Goal: Task Accomplishment & Management: Manage account settings

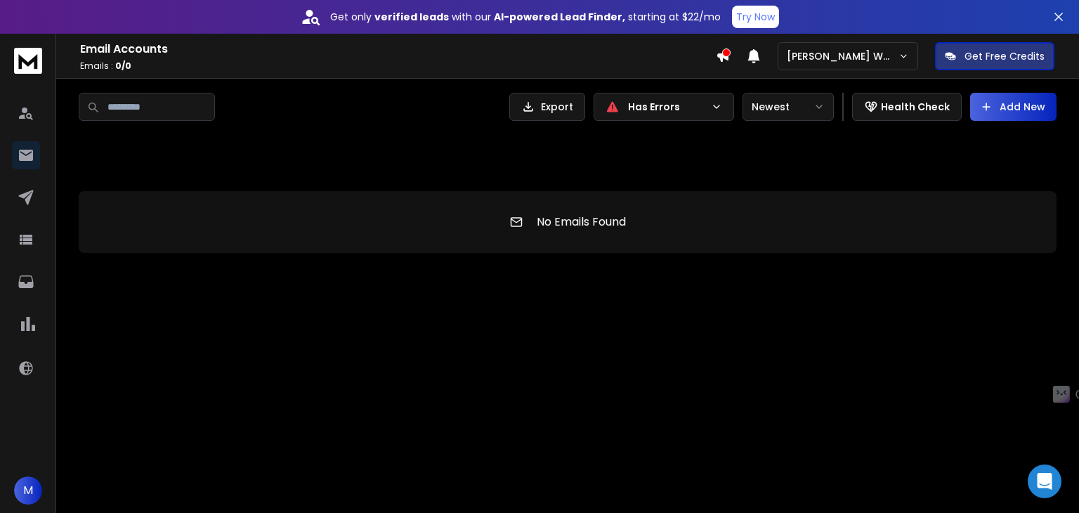
click at [652, 105] on p "Has Errors" at bounding box center [666, 107] width 77 height 14
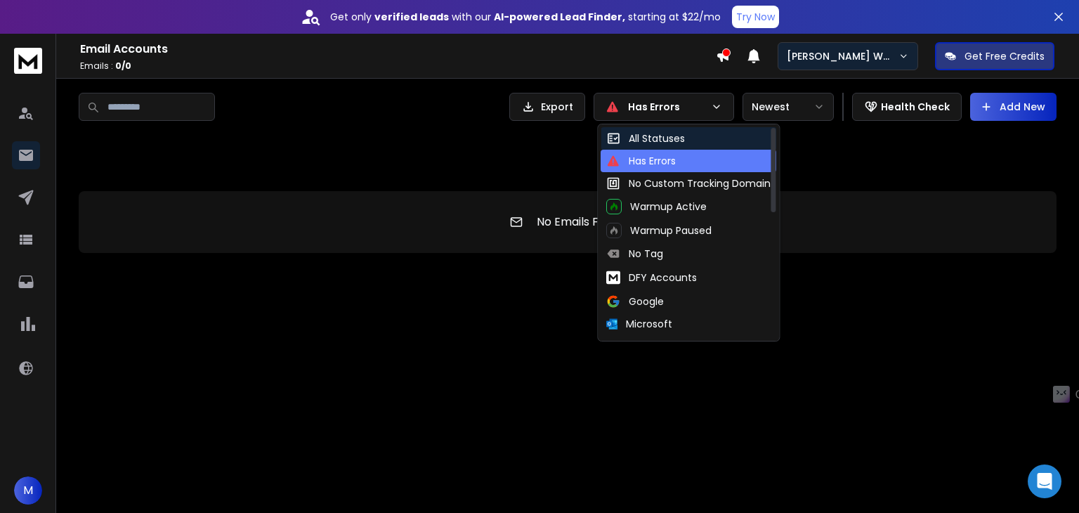
click at [848, 59] on p "Pierce's Workspace" at bounding box center [843, 56] width 112 height 14
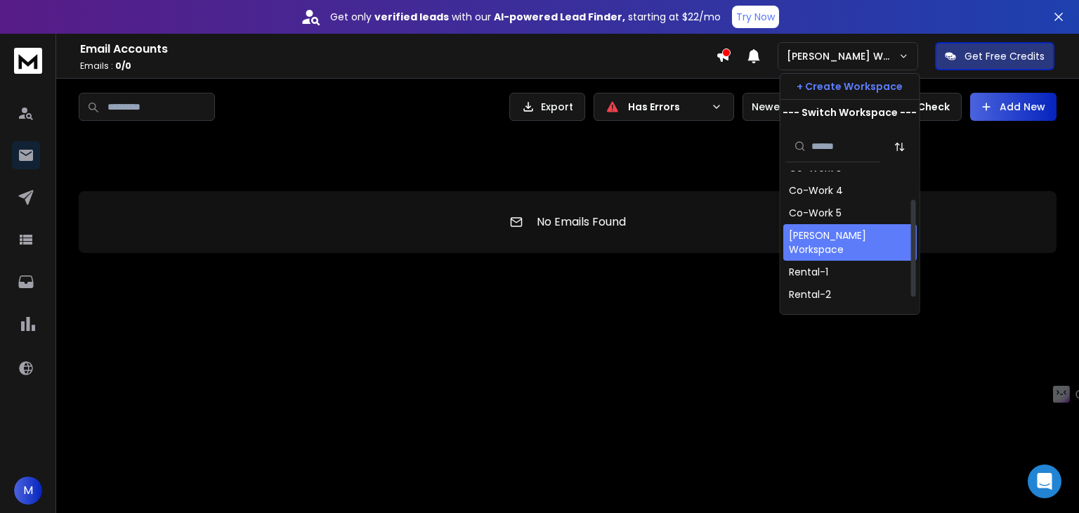
scroll to position [62, 0]
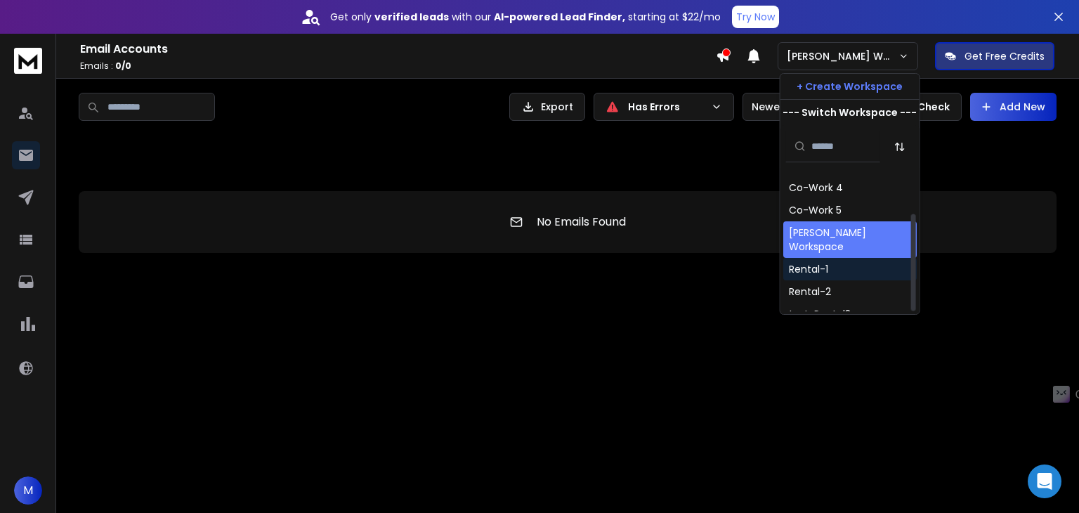
click at [835, 258] on div "Rental-1" at bounding box center [849, 269] width 133 height 22
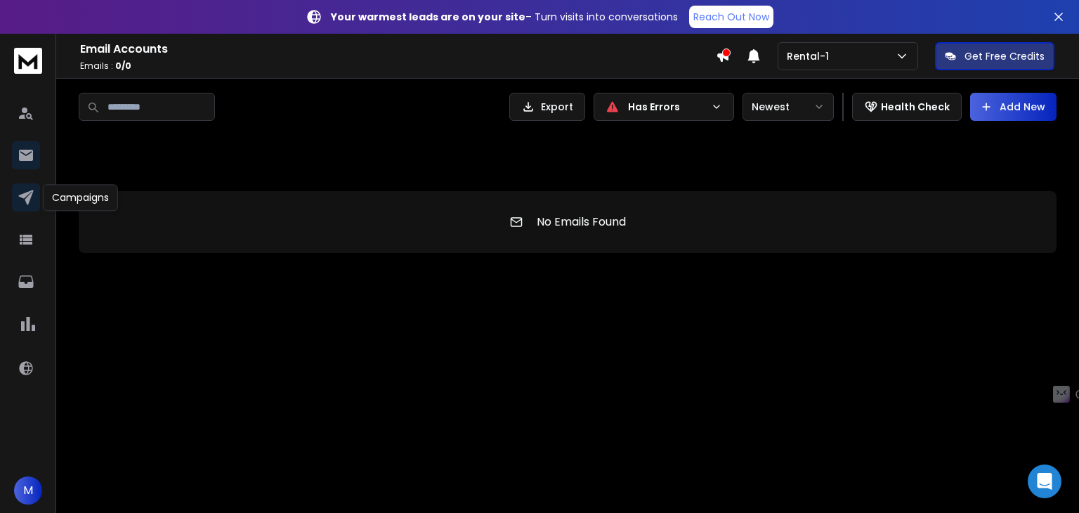
click at [19, 202] on icon at bounding box center [26, 197] width 17 height 17
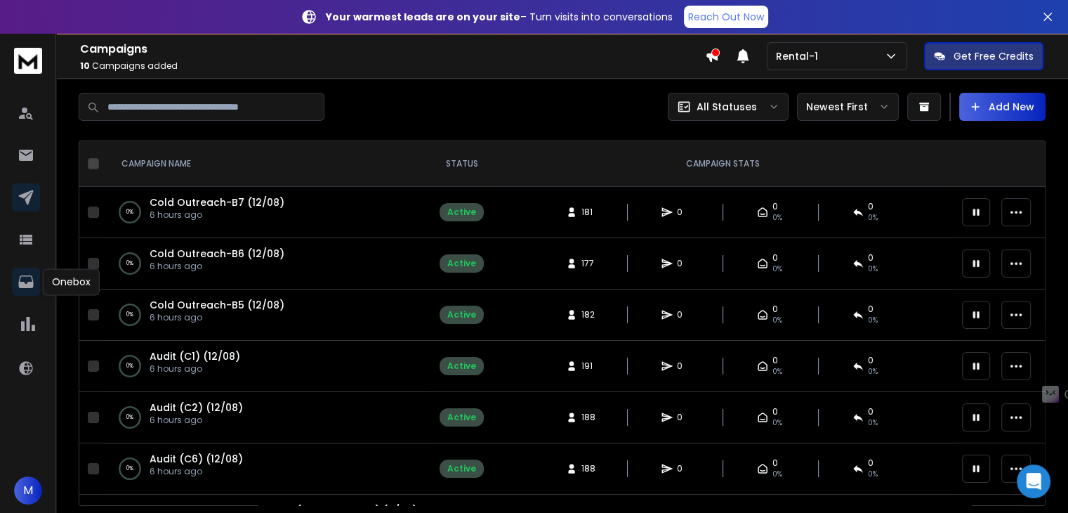
click at [20, 282] on icon at bounding box center [25, 281] width 15 height 13
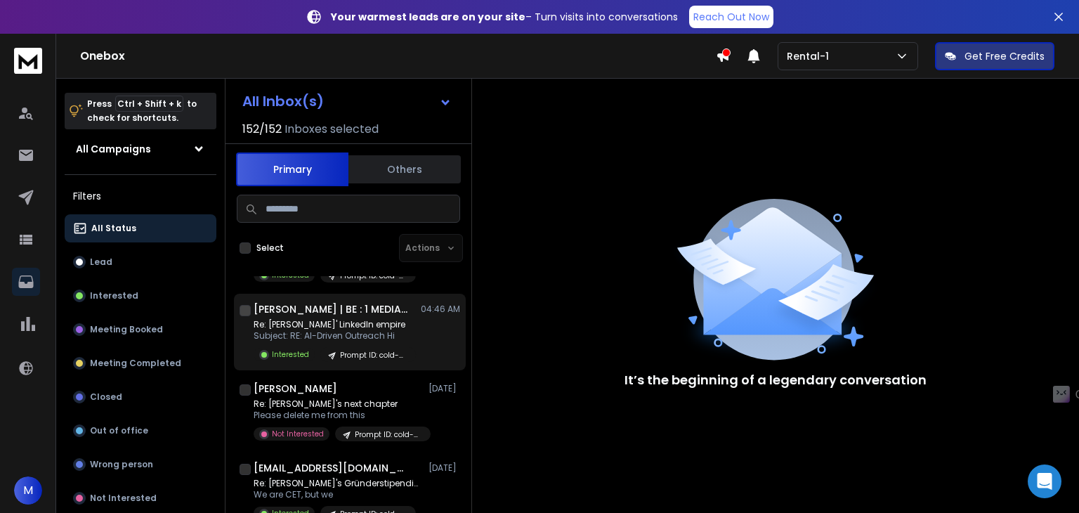
scroll to position [70, 0]
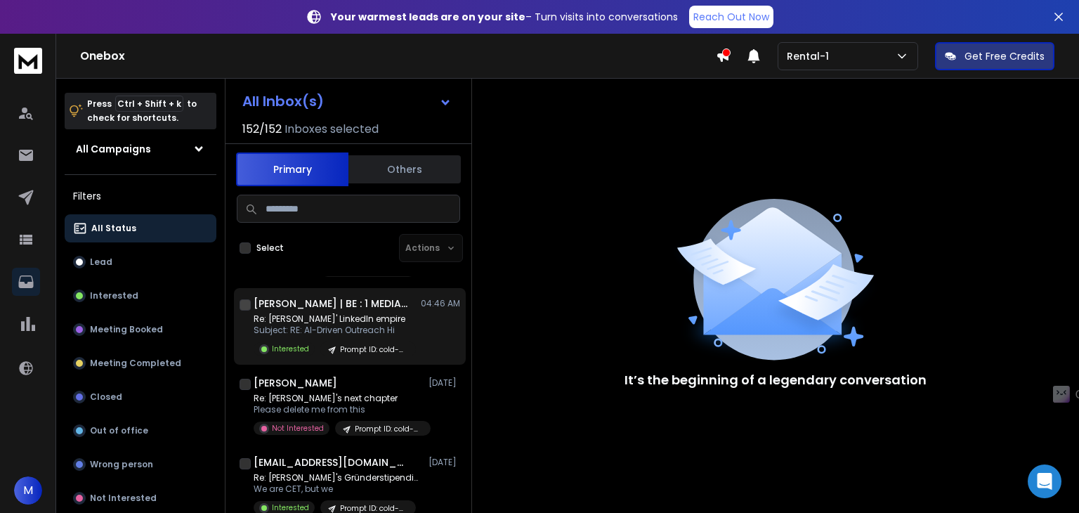
click at [362, 313] on div "[PERSON_NAME] | BE : 1 MEDIA ™ 04:46 AM Re: [PERSON_NAME]' LinkedIn empire Subj…" at bounding box center [357, 326] width 206 height 60
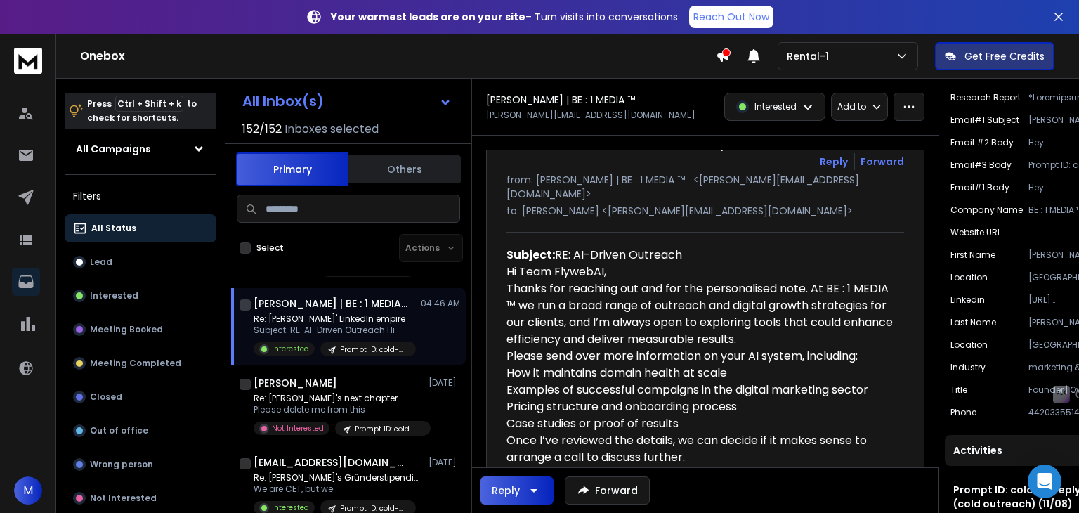
scroll to position [140, 0]
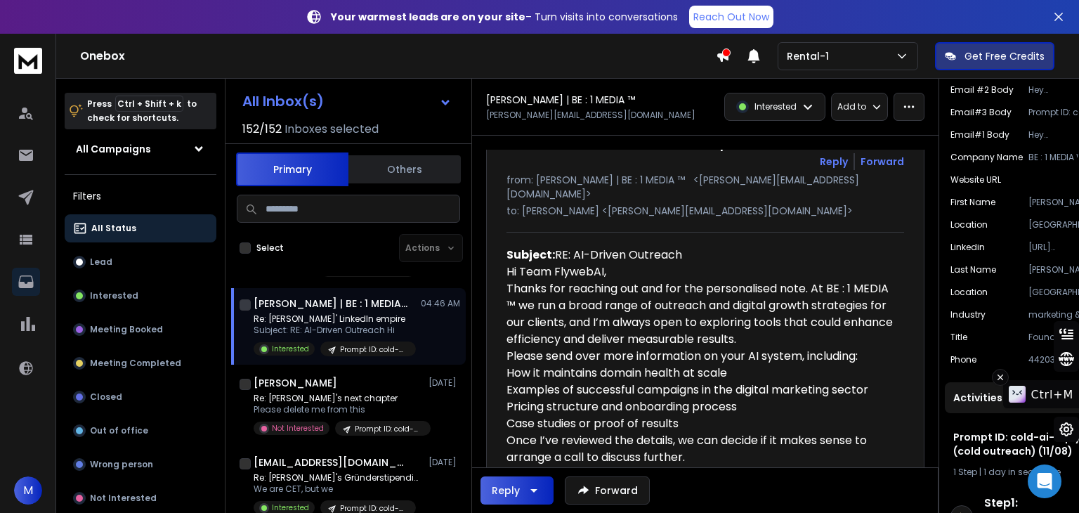
drag, startPoint x: 1039, startPoint y: 357, endPoint x: 1060, endPoint y: 391, distance: 39.8
click at [1025, 391] on icon at bounding box center [1017, 394] width 17 height 17
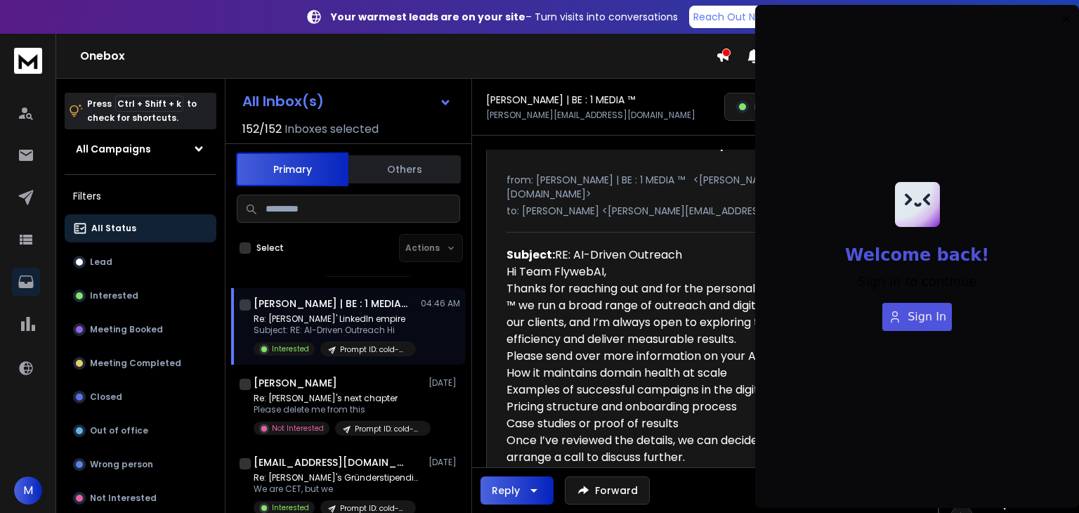
click at [685, 481] on div "Reply Forward" at bounding box center [705, 490] width 466 height 46
click at [657, 57] on h1 "Onebox" at bounding box center [398, 56] width 636 height 17
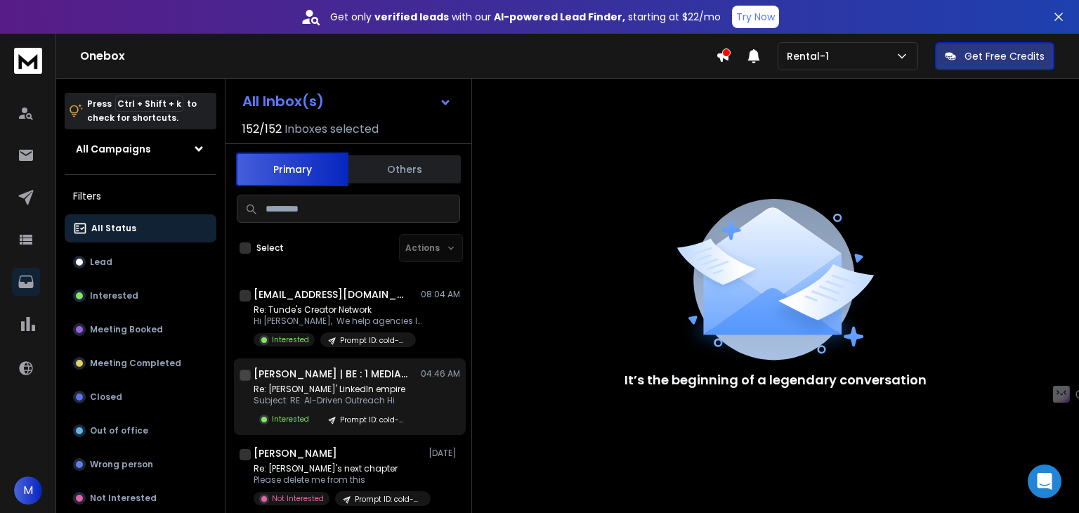
click at [348, 388] on p "Re: [PERSON_NAME]' LinkedIn empire" at bounding box center [335, 388] width 162 height 11
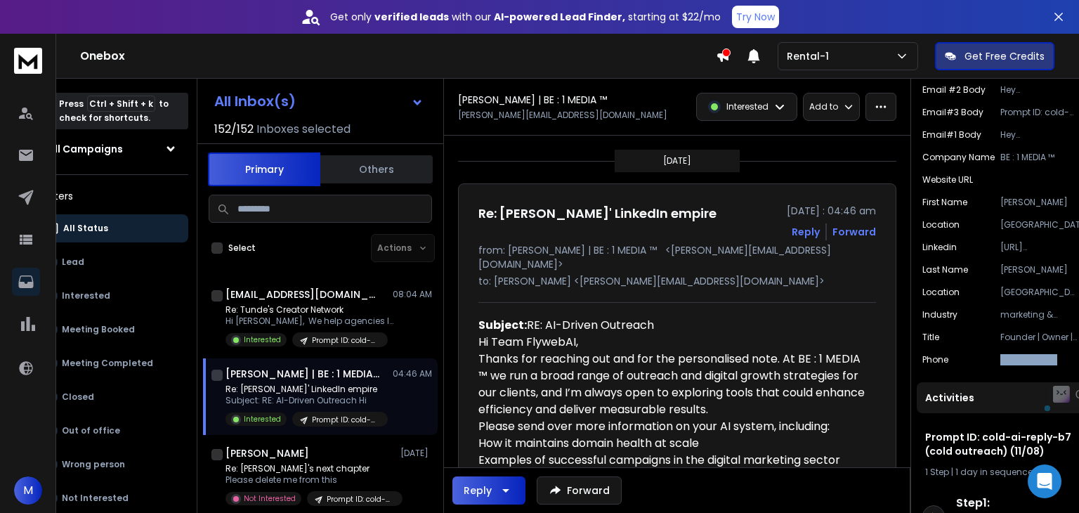
scroll to position [0, 57]
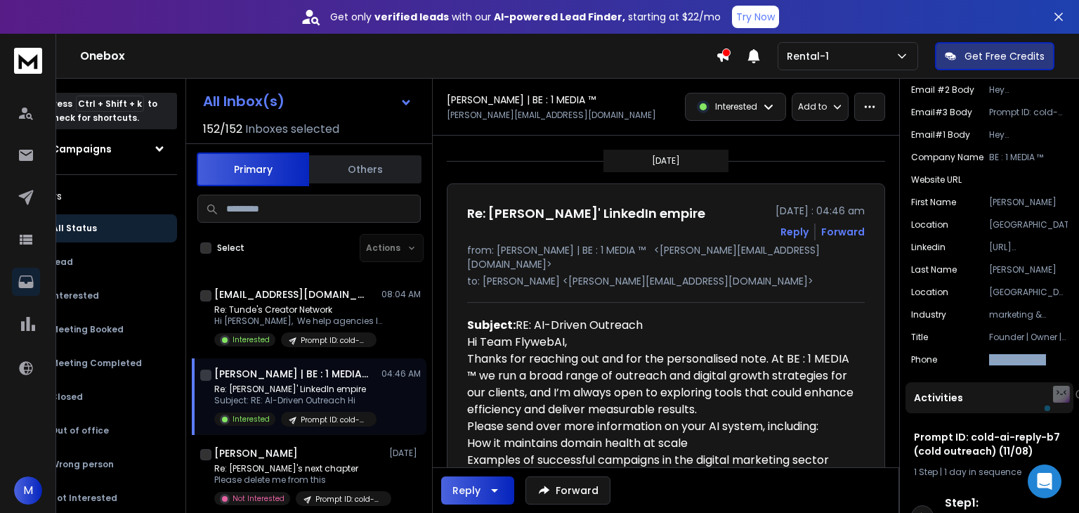
drag, startPoint x: 1030, startPoint y: 355, endPoint x: 1056, endPoint y: 350, distance: 27.1
click at [1056, 350] on div "Campaign Prompt ID: cold-ai-reply-b7 (cold outreach) (11/08) Email [PERSON_NAME…" at bounding box center [989, 180] width 168 height 405
copy p "442033551411"
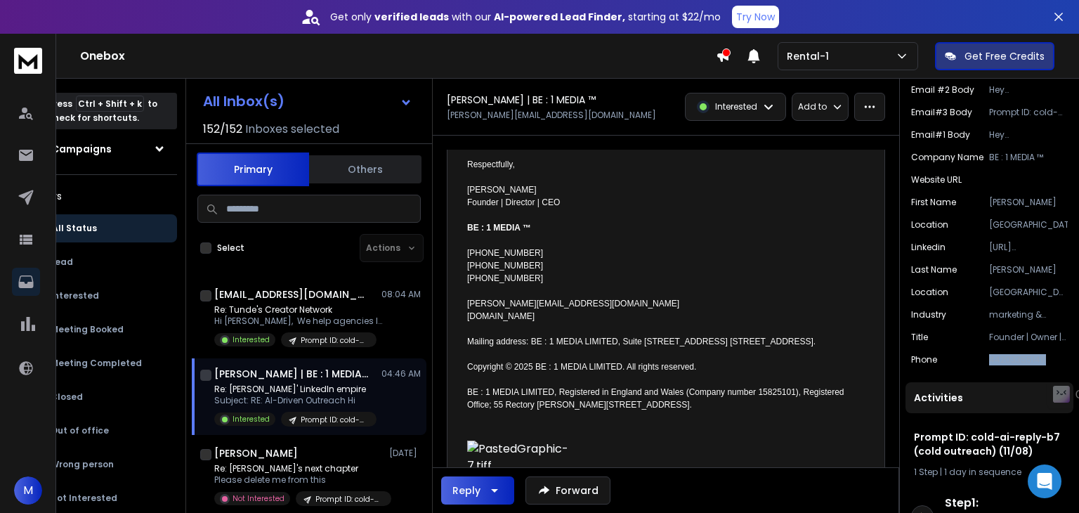
scroll to position [316, 0]
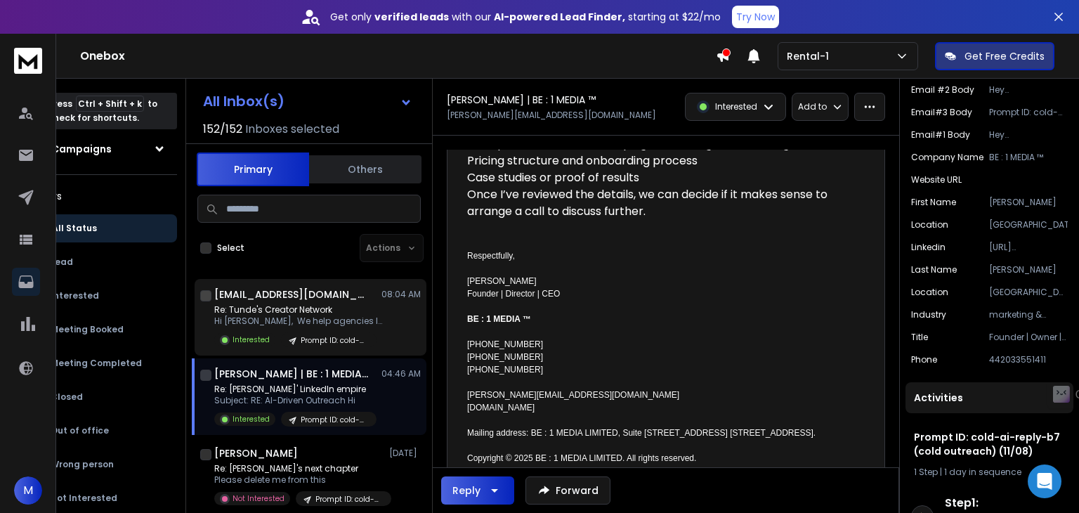
click at [261, 313] on p "Re: Tunde's Creator Network" at bounding box center [298, 309] width 169 height 11
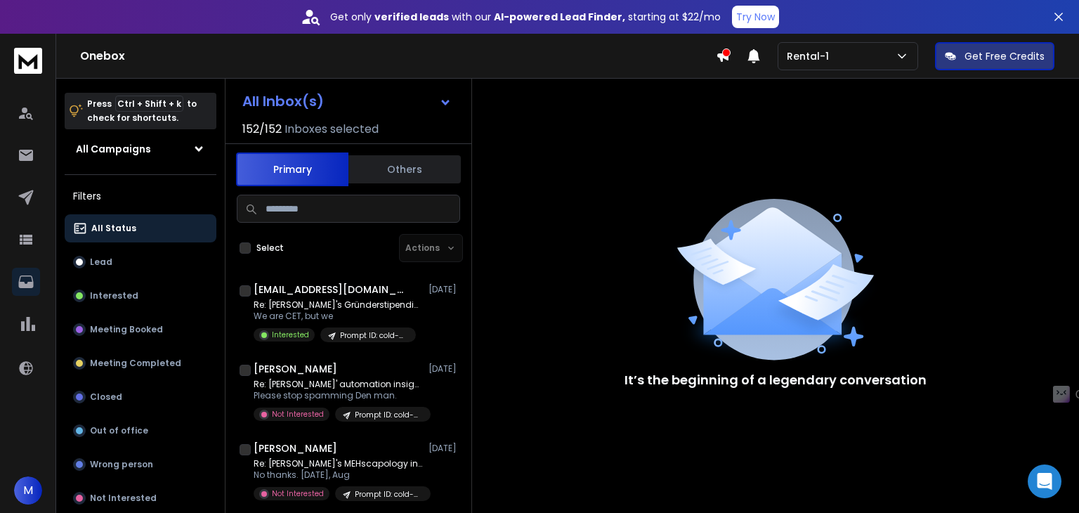
scroll to position [246, 0]
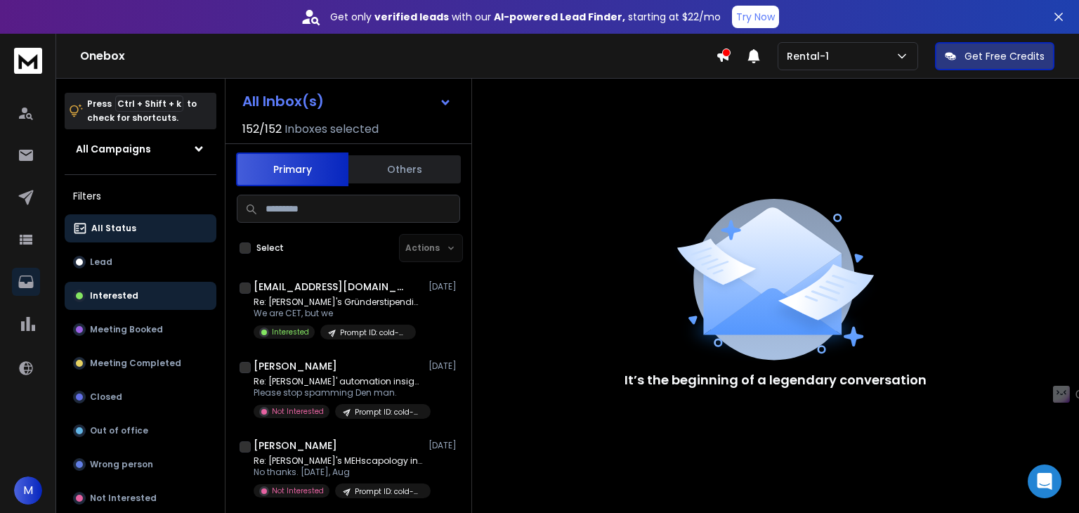
click at [108, 296] on p "Interested" at bounding box center [114, 295] width 48 height 11
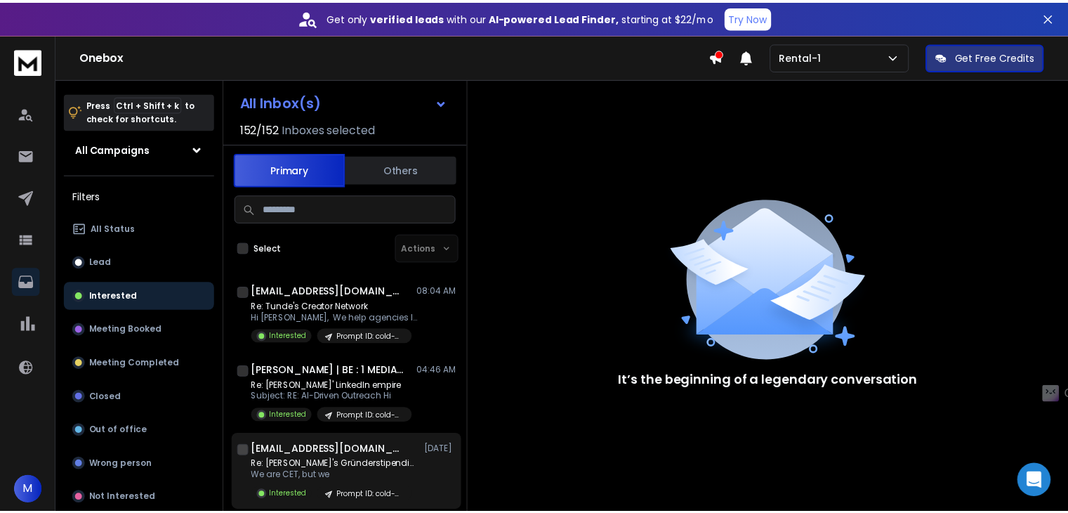
scroll to position [0, 0]
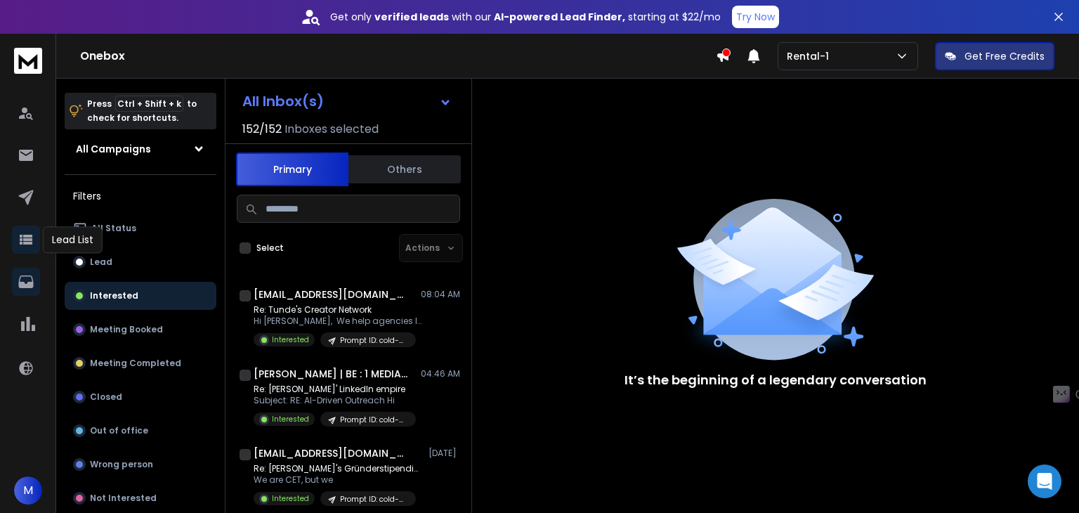
click at [22, 239] on icon at bounding box center [26, 240] width 13 height 10
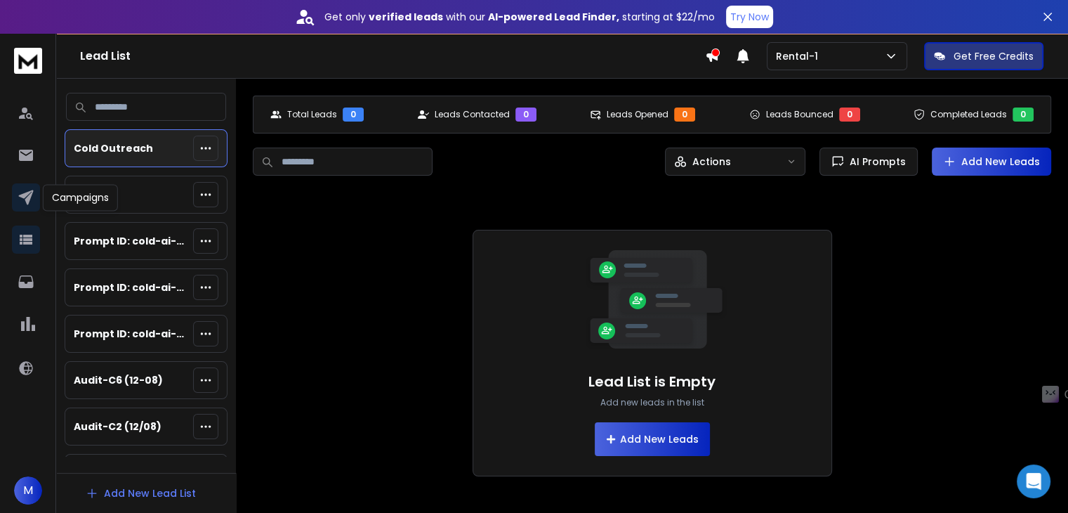
click at [22, 196] on icon at bounding box center [25, 197] width 15 height 15
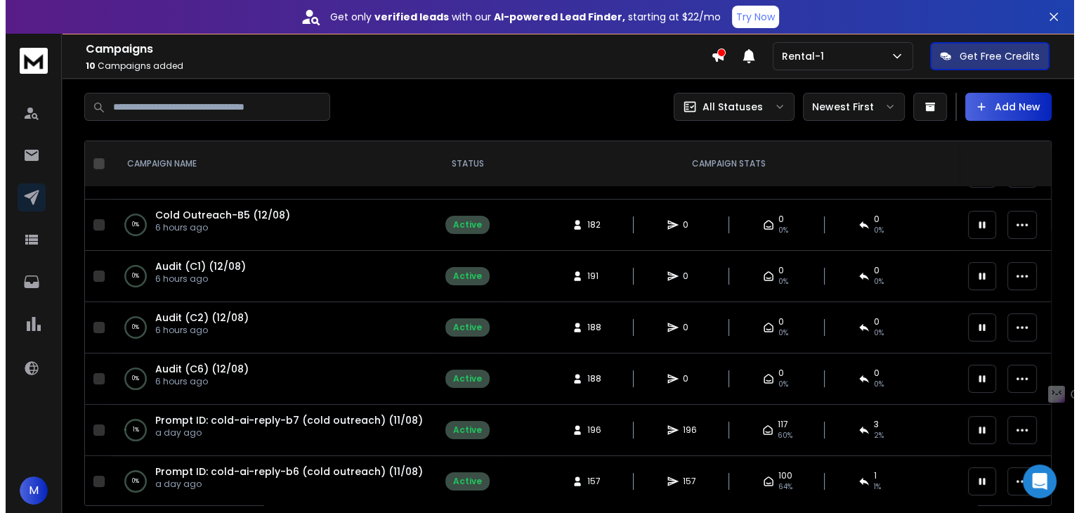
scroll to position [140, 0]
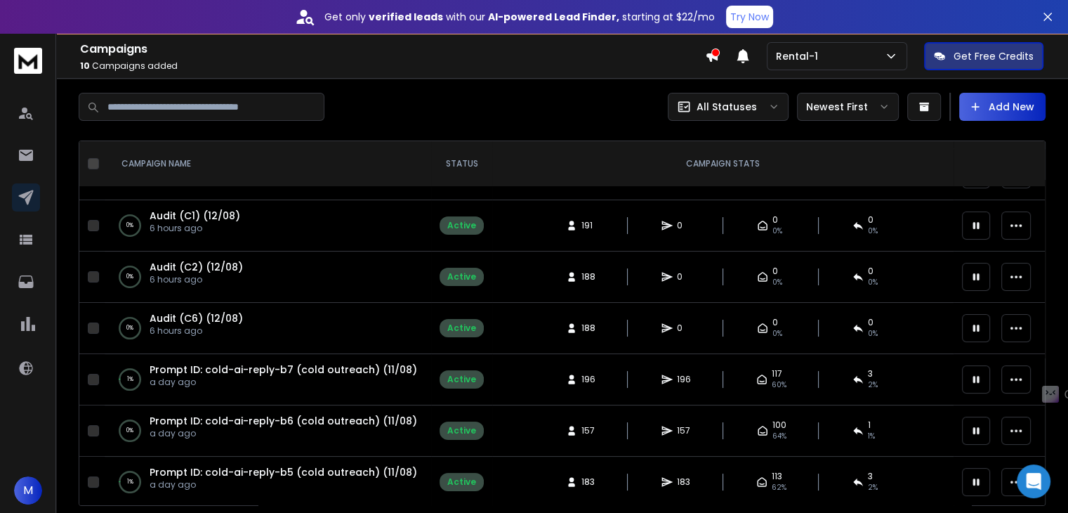
click at [185, 318] on span "Audit (C6) (12/08)" at bounding box center [196, 318] width 93 height 14
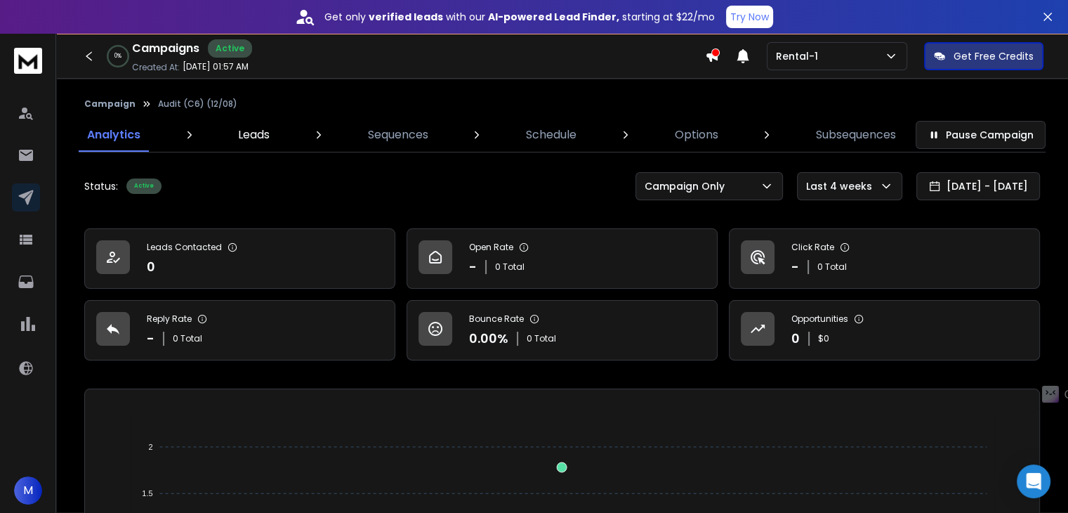
click at [263, 135] on p "Leads" at bounding box center [254, 134] width 32 height 17
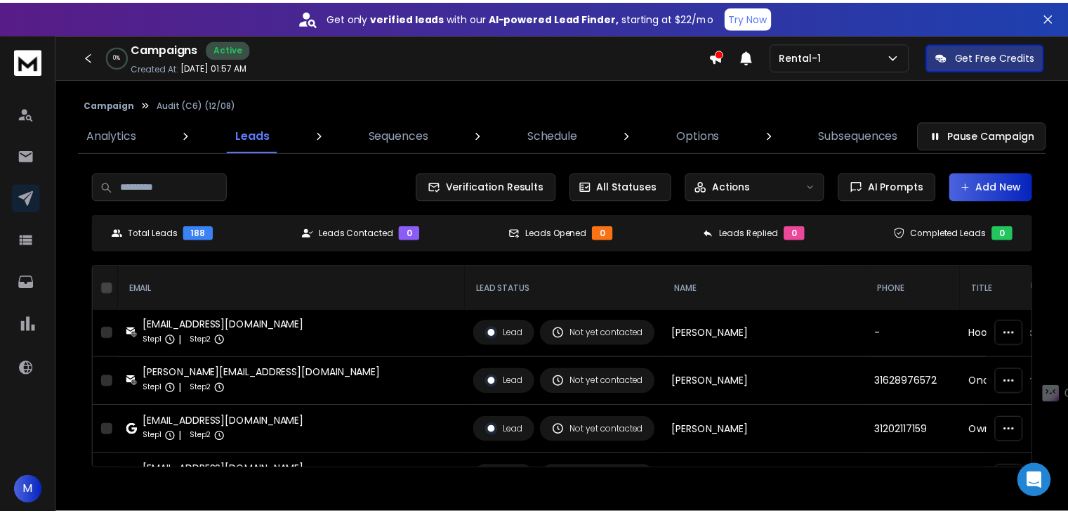
scroll to position [632, 0]
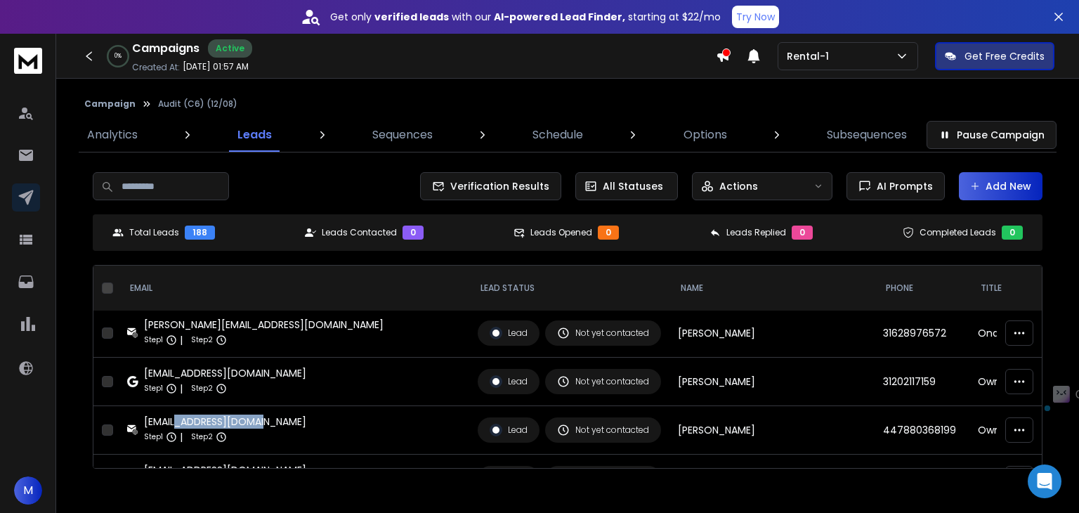
copy div "[DOMAIN_NAME]"
drag, startPoint x: 279, startPoint y: 411, endPoint x: 185, endPoint y: 419, distance: 94.4
click at [185, 419] on td "[EMAIL_ADDRESS][DOMAIN_NAME] Step 1 | Step 2" at bounding box center [294, 430] width 350 height 48
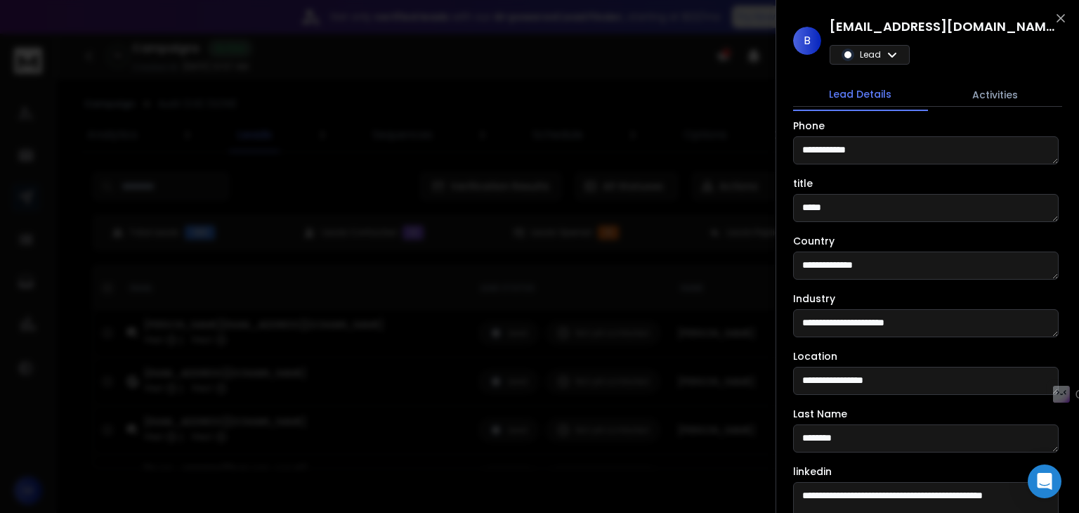
click at [750, 147] on div at bounding box center [539, 256] width 1079 height 513
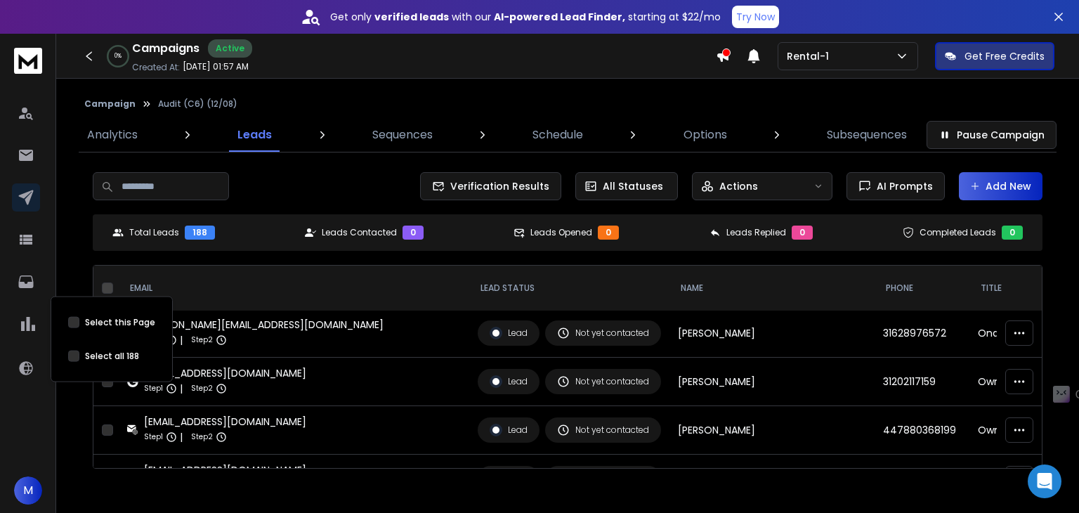
click at [73, 355] on button "Select this Page" at bounding box center [73, 355] width 11 height 11
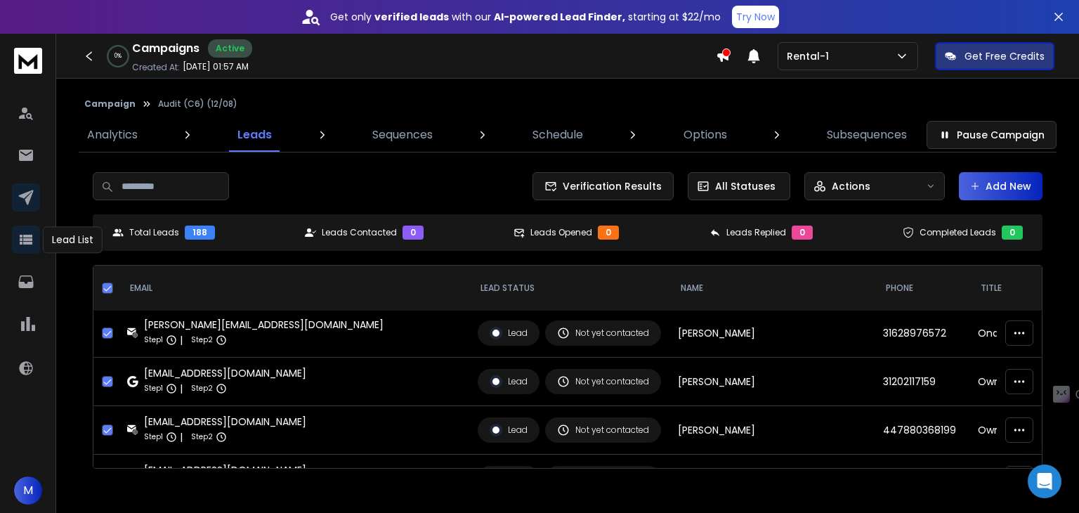
click at [24, 244] on icon at bounding box center [26, 239] width 17 height 17
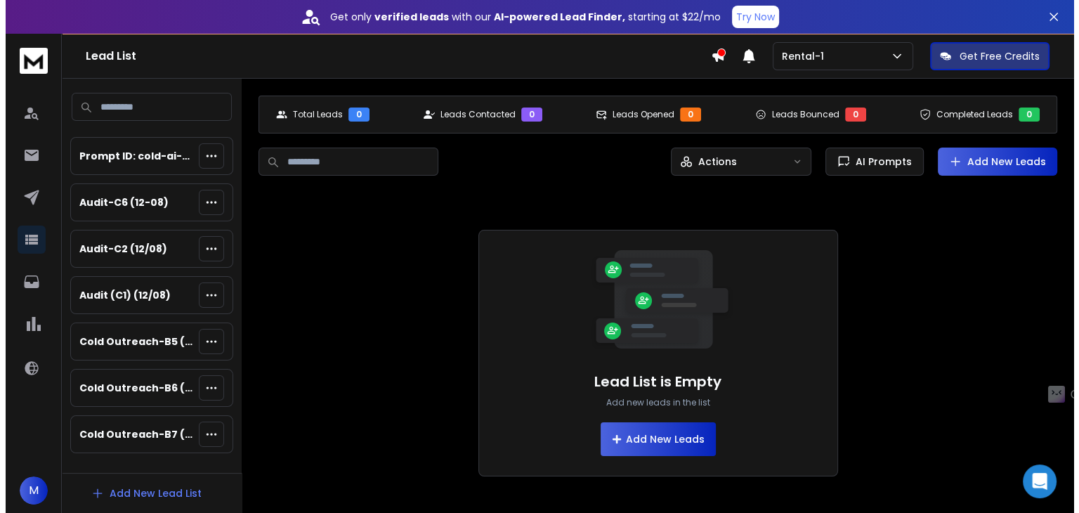
scroll to position [180, 0]
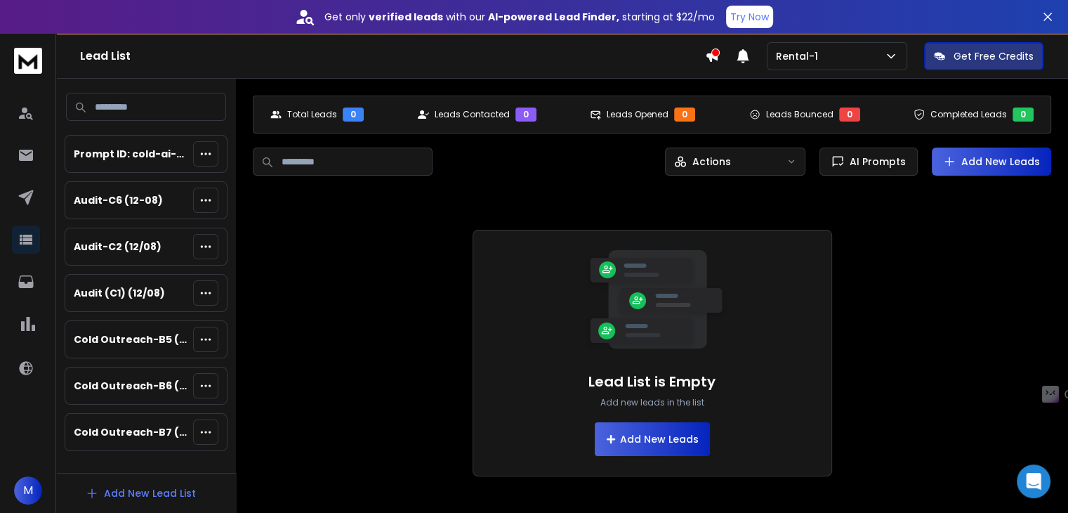
click at [124, 286] on p "Audit (C1) (12/08)" at bounding box center [119, 293] width 91 height 14
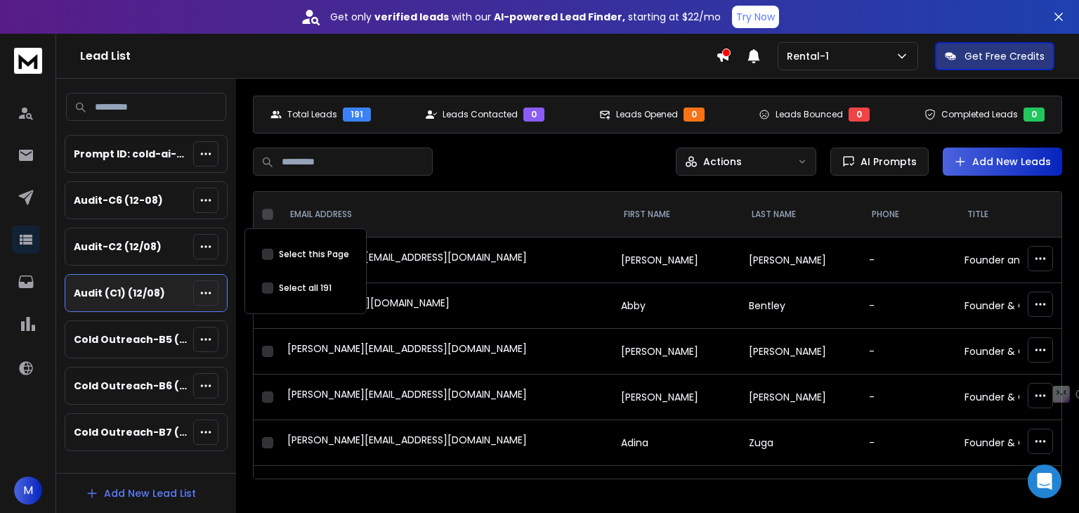
click at [262, 287] on button "Select this Page" at bounding box center [267, 287] width 11 height 11
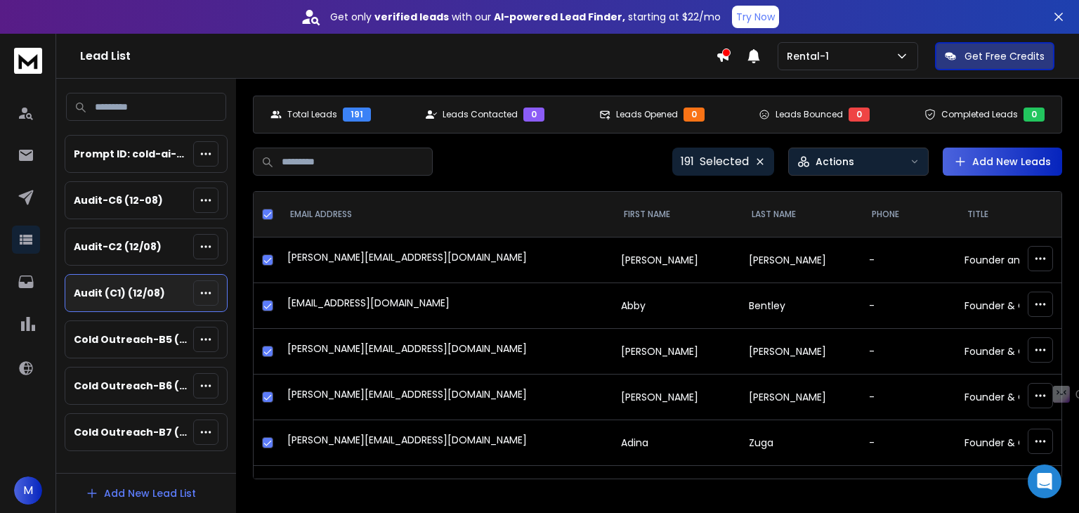
click at [887, 163] on div "Actions" at bounding box center [850, 162] width 107 height 14
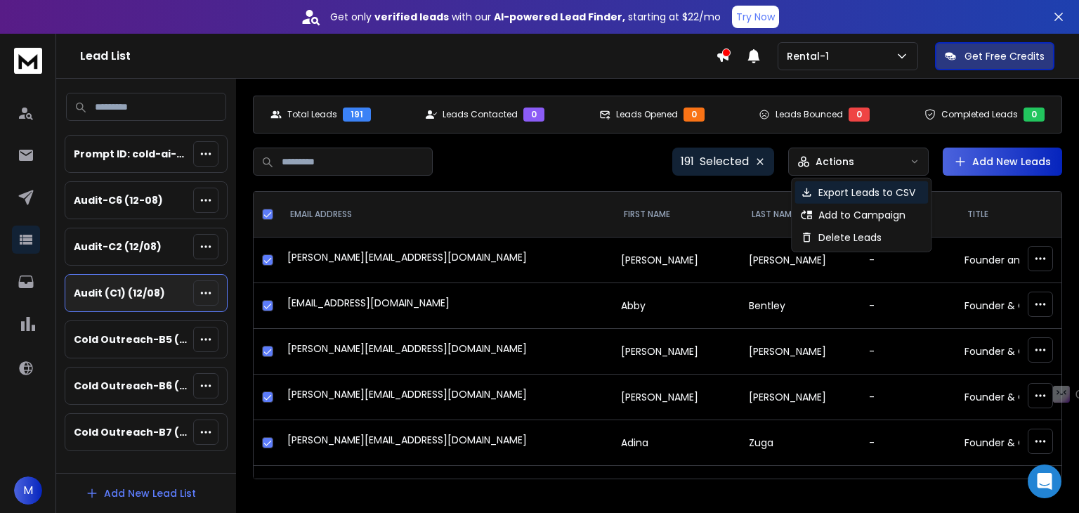
click at [884, 193] on p "Export Leads to CSV" at bounding box center [866, 192] width 97 height 14
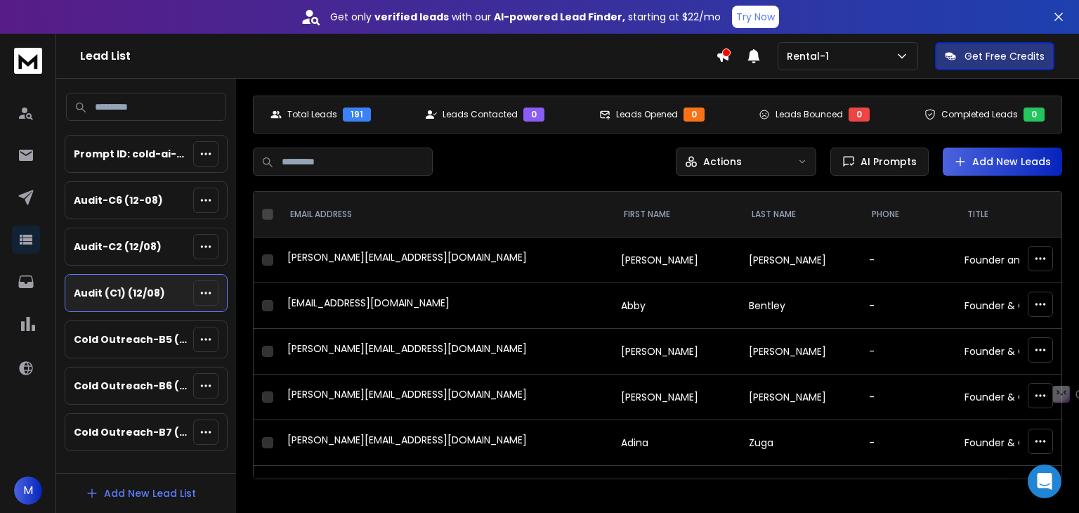
click at [202, 291] on icon "button" at bounding box center [206, 292] width 11 height 2
click at [155, 322] on p "Edit List Name" at bounding box center [164, 319] width 68 height 14
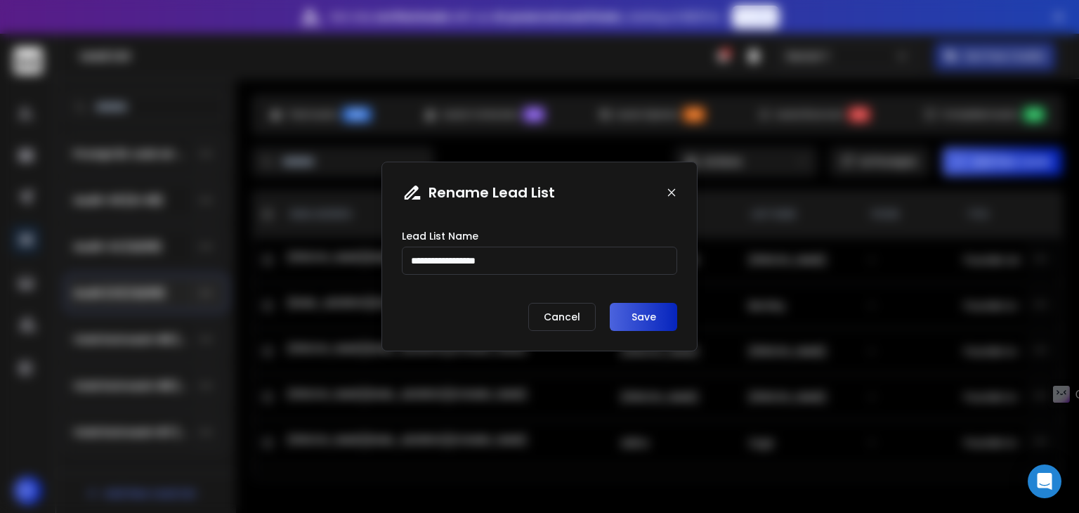
click at [468, 260] on input "**********" at bounding box center [539, 261] width 275 height 28
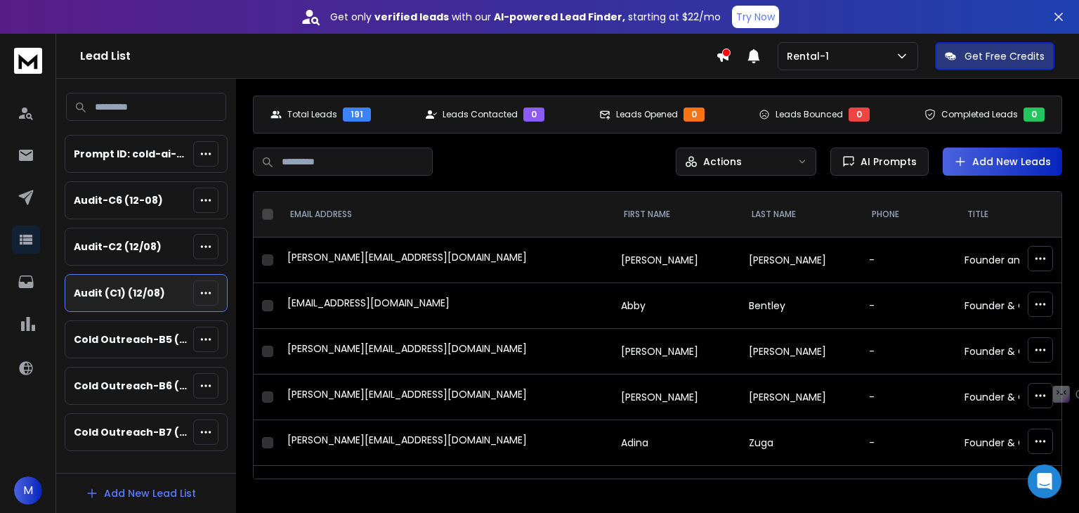
click at [119, 239] on p "Audit-C2 (12/08)" at bounding box center [118, 246] width 88 height 14
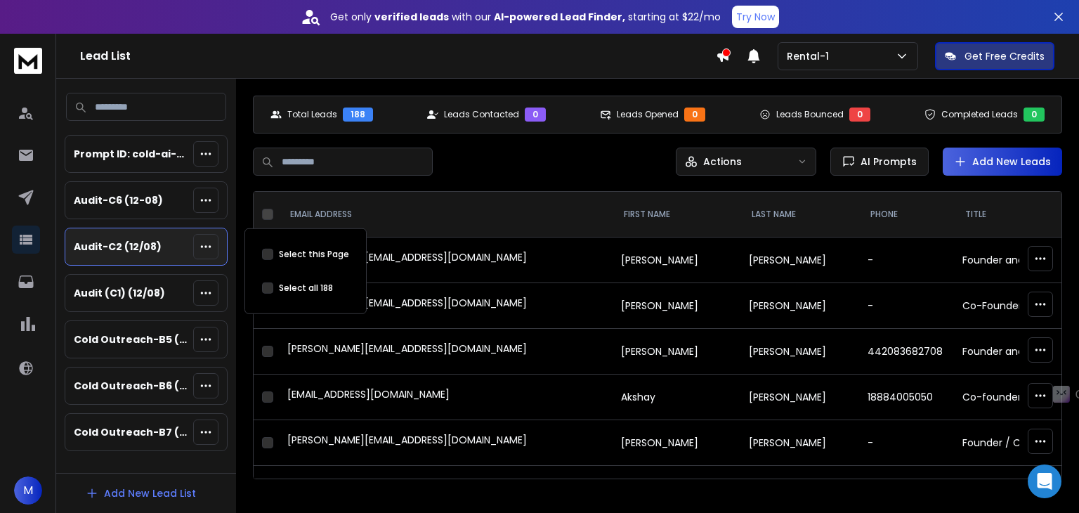
click at [268, 290] on button "Select this Page" at bounding box center [267, 287] width 11 height 11
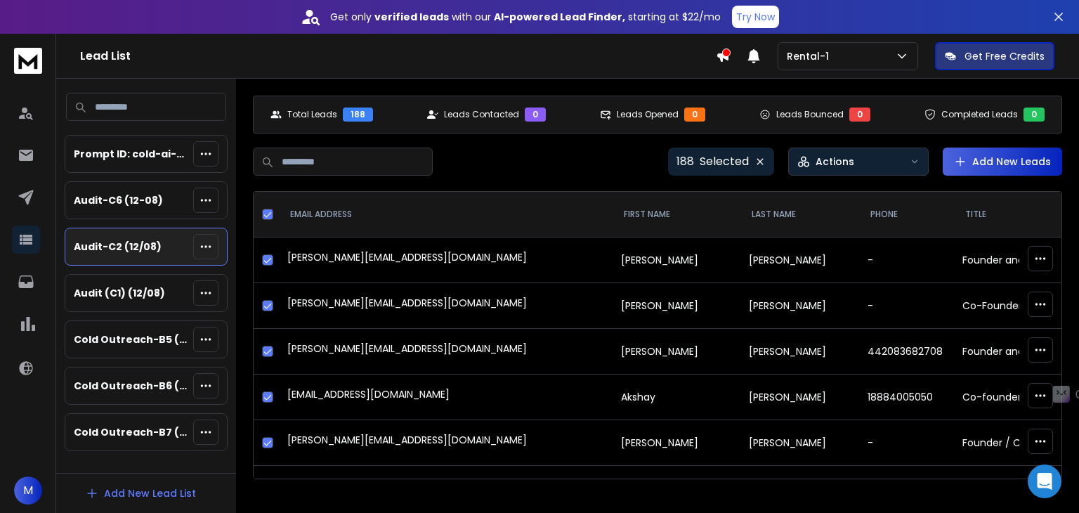
click at [823, 165] on p "Actions" at bounding box center [834, 162] width 39 height 14
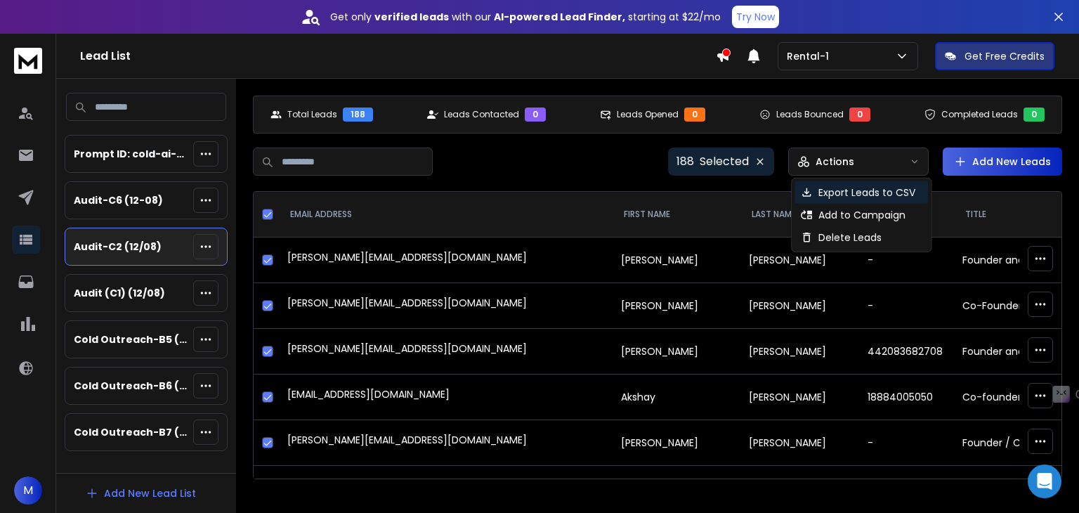
click at [844, 192] on p "Export Leads to CSV" at bounding box center [866, 192] width 97 height 14
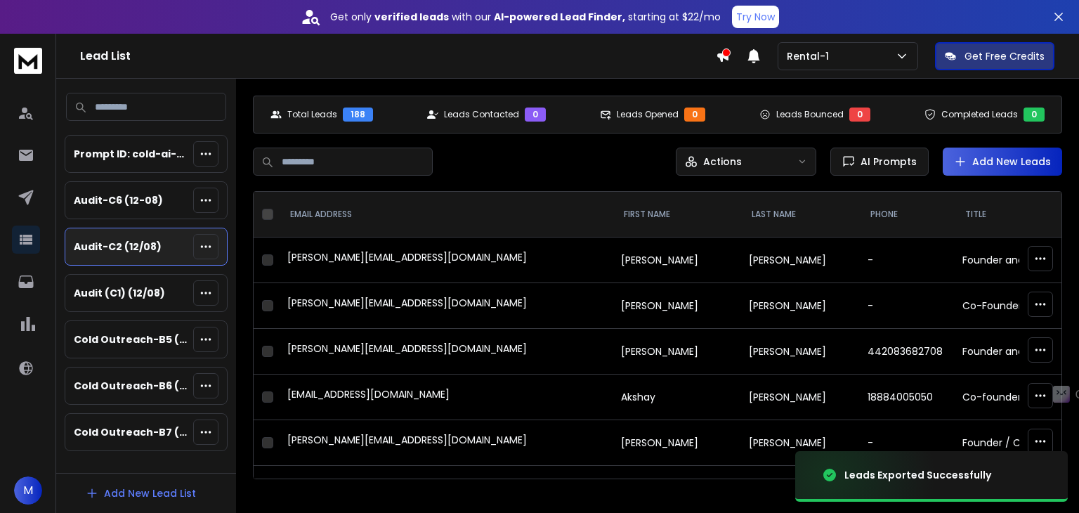
click at [200, 245] on icon "button" at bounding box center [205, 246] width 13 height 13
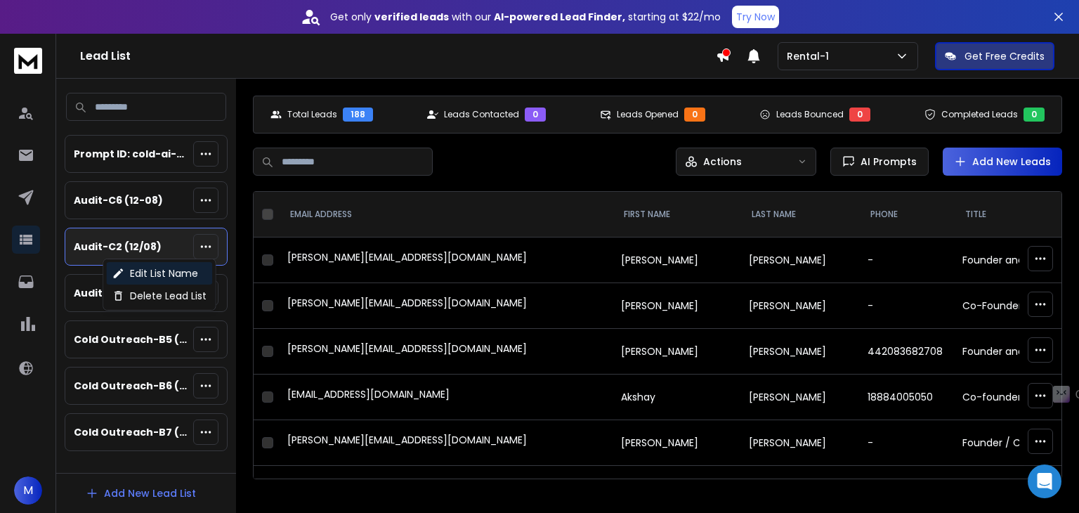
click at [186, 276] on p "Edit List Name" at bounding box center [164, 273] width 68 height 14
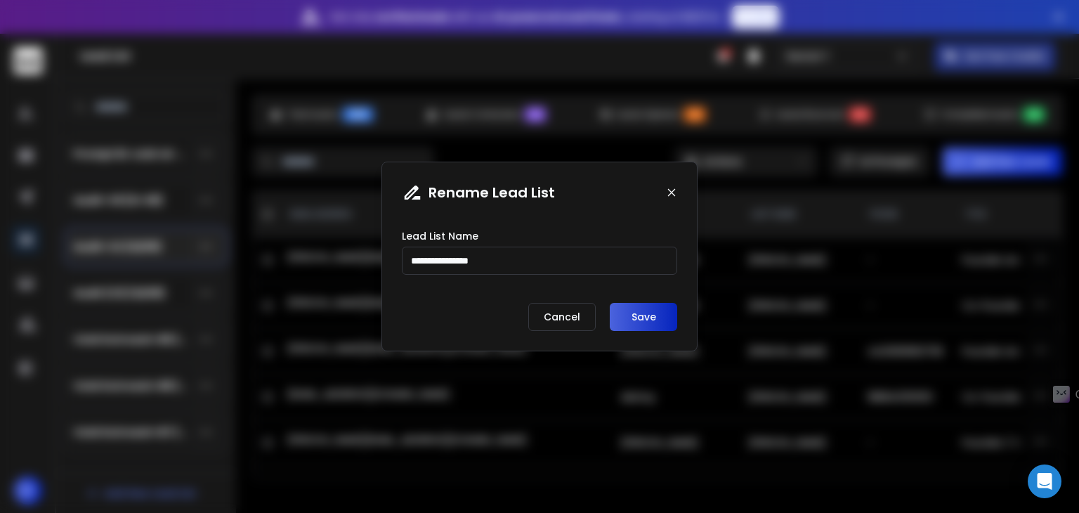
click at [464, 253] on input "**********" at bounding box center [539, 261] width 275 height 28
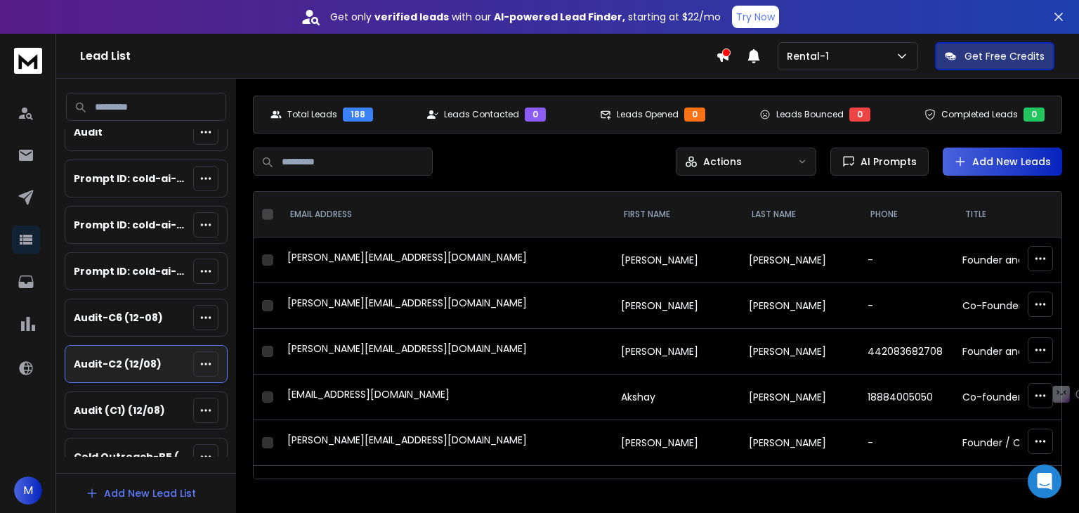
scroll to position [39, 0]
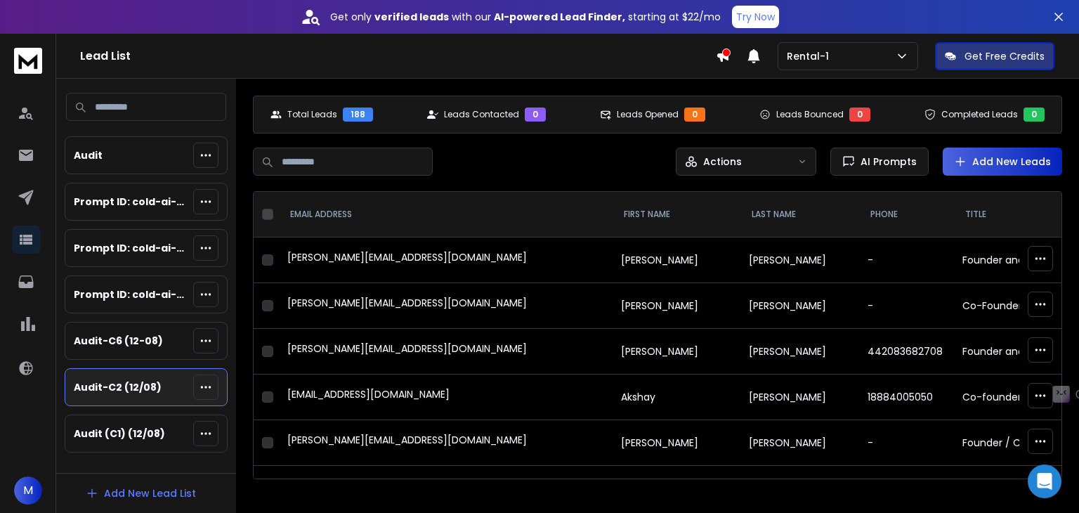
click at [118, 334] on p "Audit-C6 (12-08)" at bounding box center [118, 341] width 89 height 14
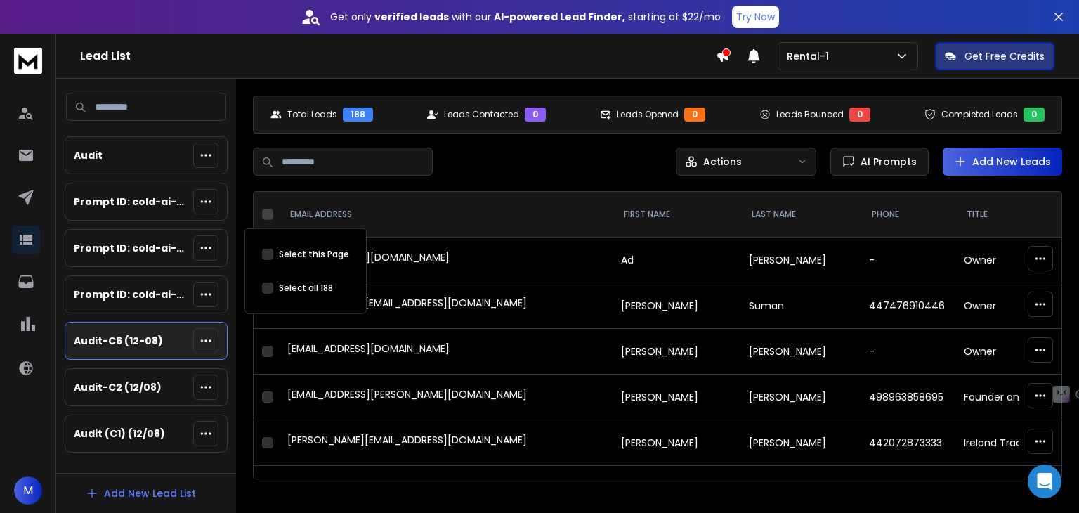
click at [268, 289] on button "Select this Page" at bounding box center [267, 287] width 11 height 11
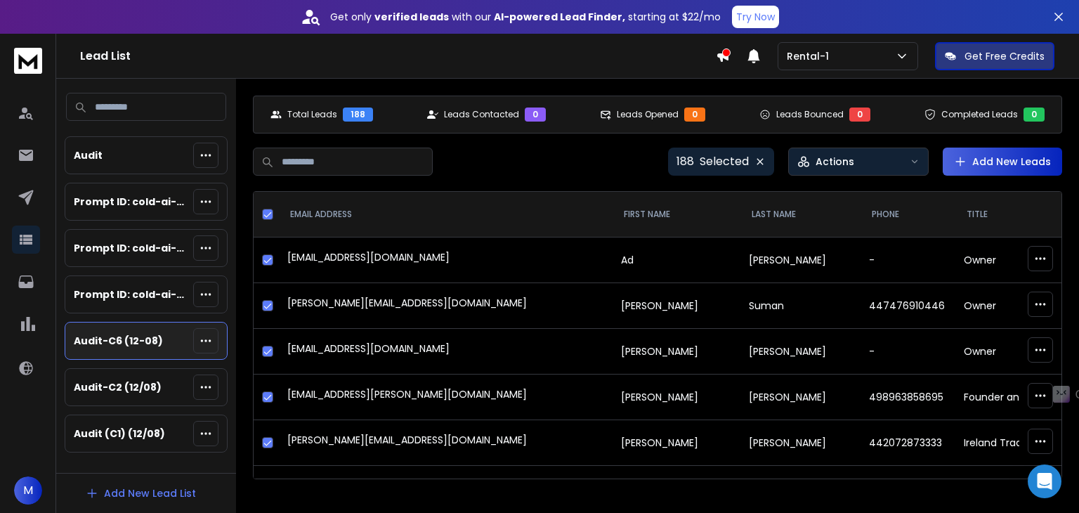
click at [830, 162] on p "Actions" at bounding box center [834, 162] width 39 height 14
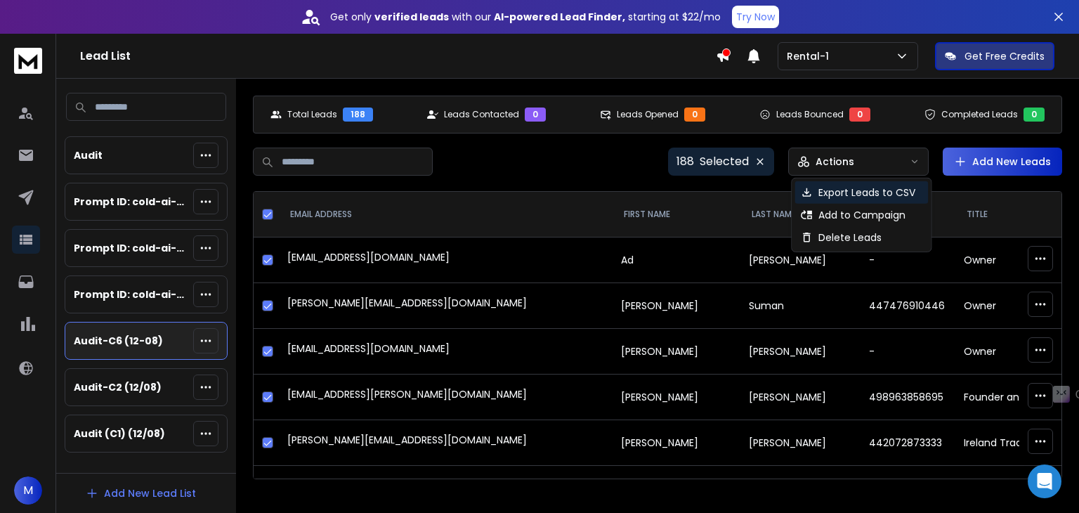
click at [837, 194] on p "Export Leads to CSV" at bounding box center [866, 192] width 97 height 14
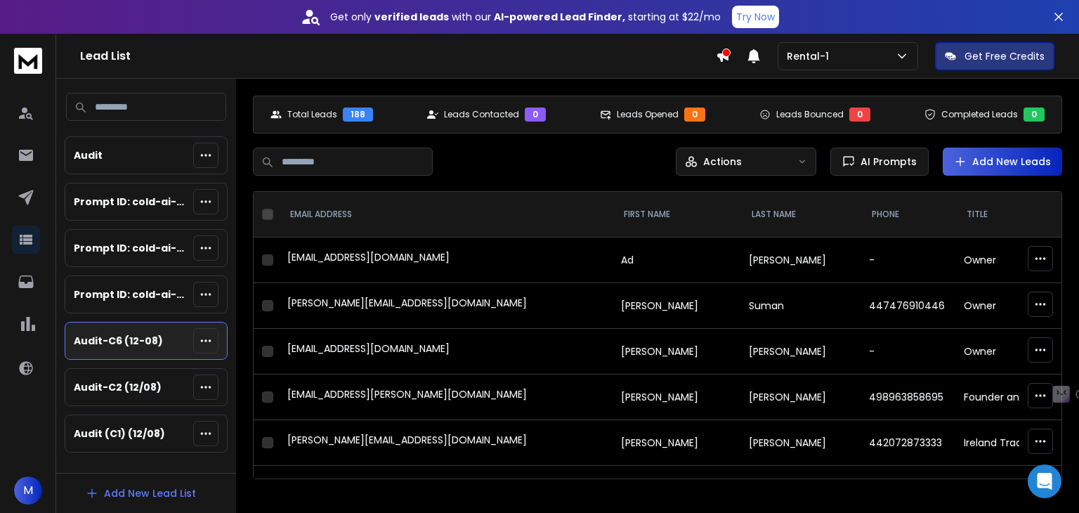
click at [202, 339] on icon "button" at bounding box center [206, 340] width 11 height 2
click at [175, 369] on p "Edit List Name" at bounding box center [164, 367] width 68 height 14
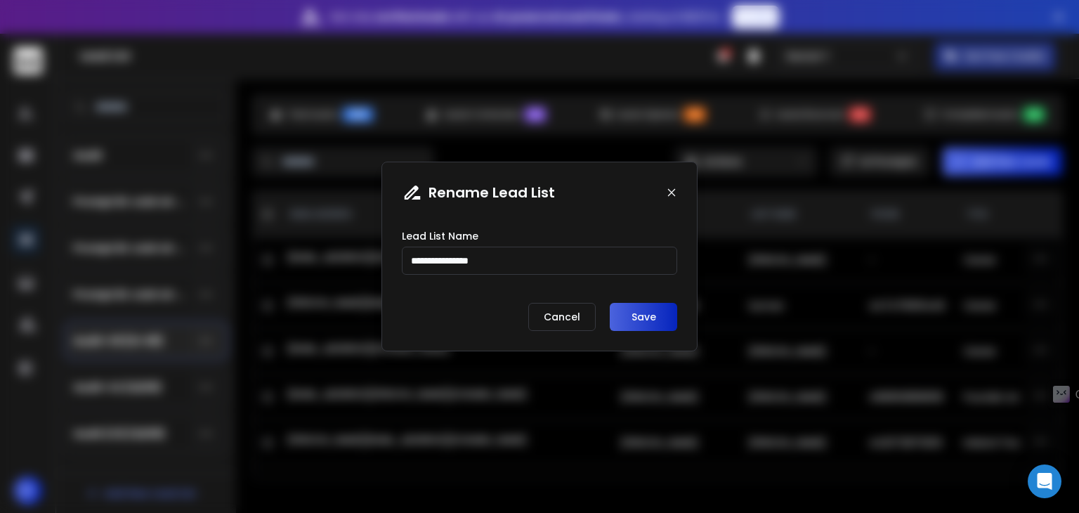
click at [483, 266] on input "**********" at bounding box center [539, 261] width 275 height 28
click at [557, 313] on p "Cancel" at bounding box center [561, 317] width 67 height 28
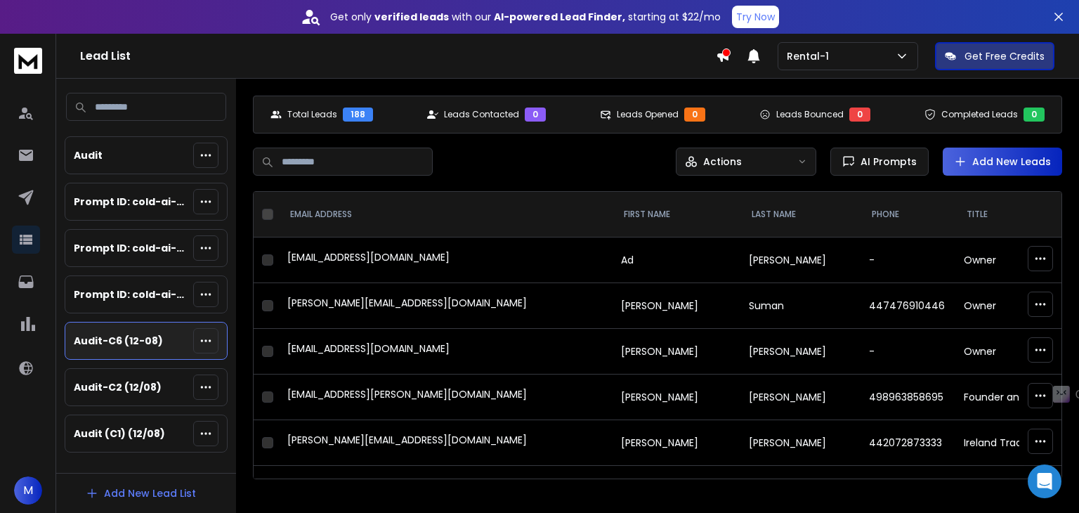
click at [144, 293] on p "Prompt ID: cold-ai-reply-b7 (cold outreach)" at bounding box center [131, 294] width 114 height 14
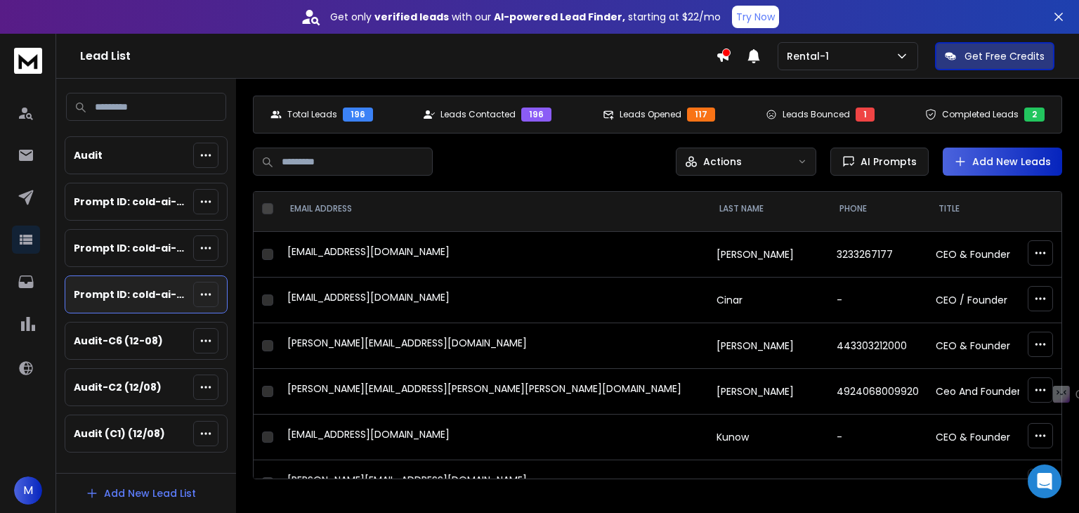
scroll to position [0, 110]
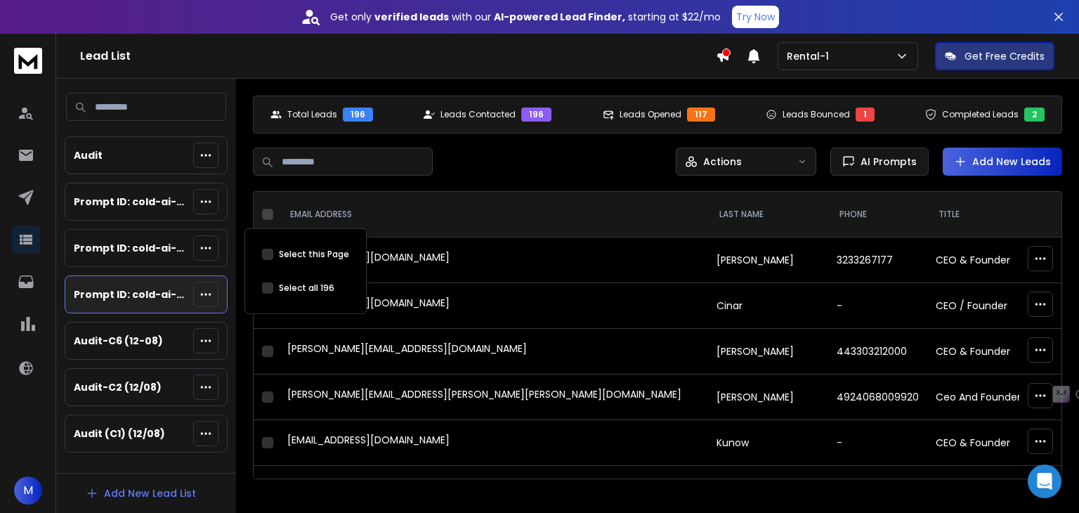
click at [268, 211] on button "Select this Page" at bounding box center [267, 214] width 11 height 11
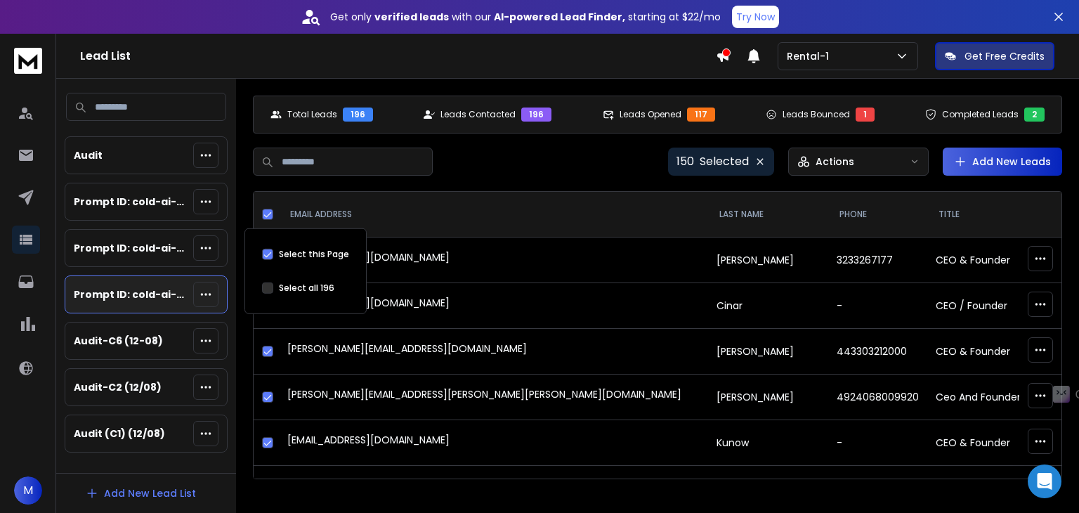
click at [267, 287] on button "Select this Page" at bounding box center [267, 287] width 11 height 11
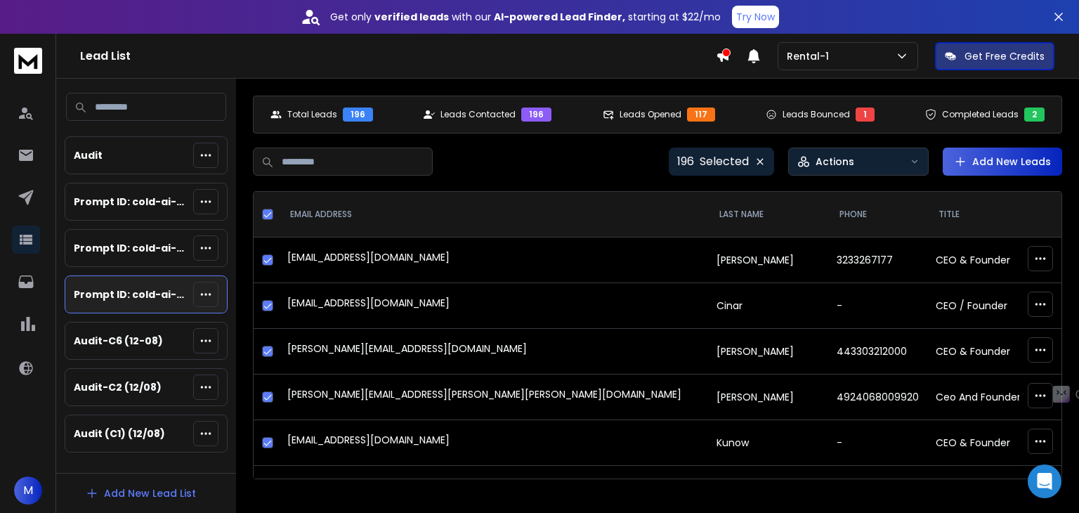
click at [851, 166] on p "Actions" at bounding box center [834, 162] width 39 height 14
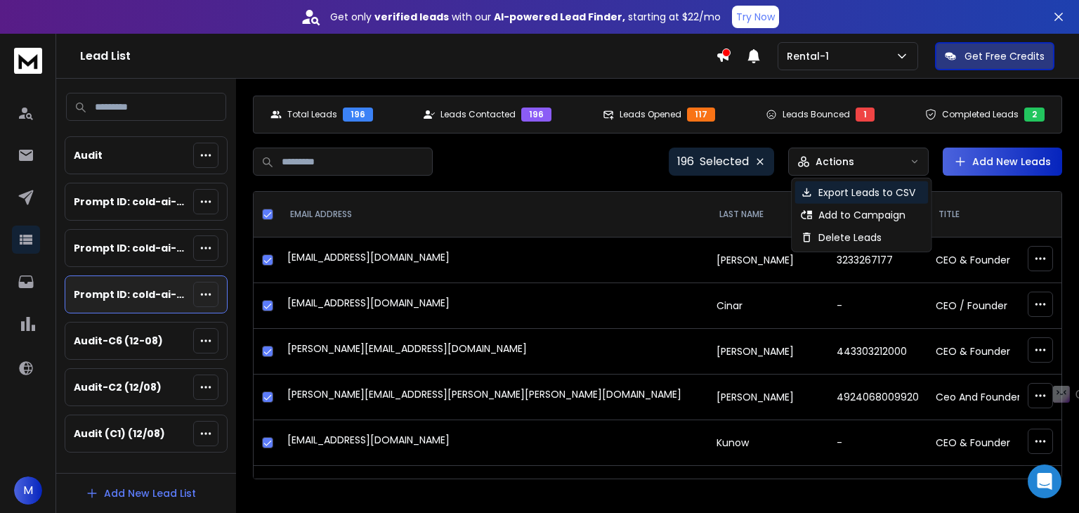
click at [840, 193] on p "Export Leads to CSV" at bounding box center [866, 192] width 97 height 14
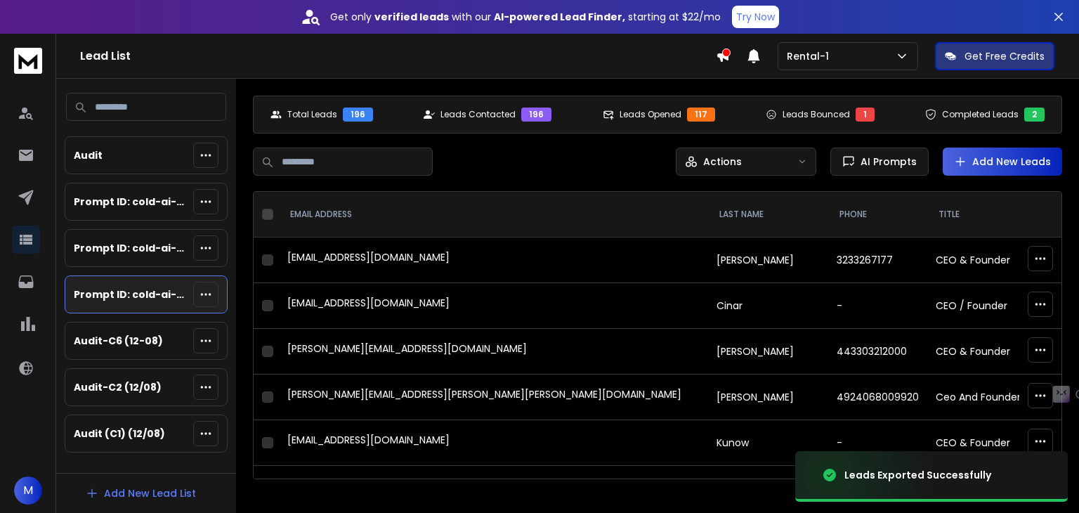
click at [199, 288] on icon "button" at bounding box center [205, 294] width 13 height 13
click at [166, 320] on p "Edit List Name" at bounding box center [164, 322] width 68 height 14
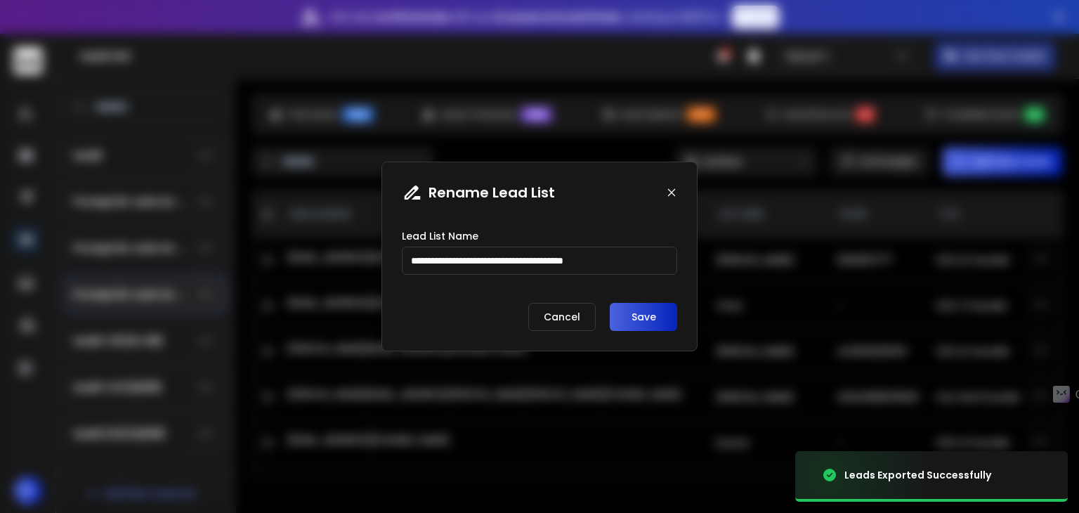
click at [475, 259] on input "**********" at bounding box center [539, 261] width 275 height 28
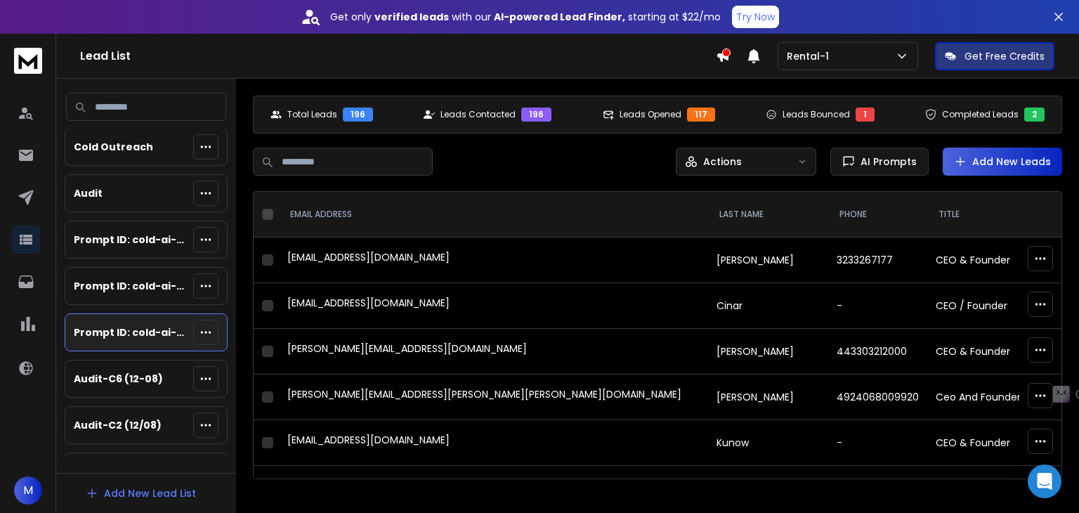
scroll to position [0, 0]
click at [114, 286] on p "Prompt ID: cold-ai-reply-b6 (cold outreach)" at bounding box center [131, 287] width 114 height 14
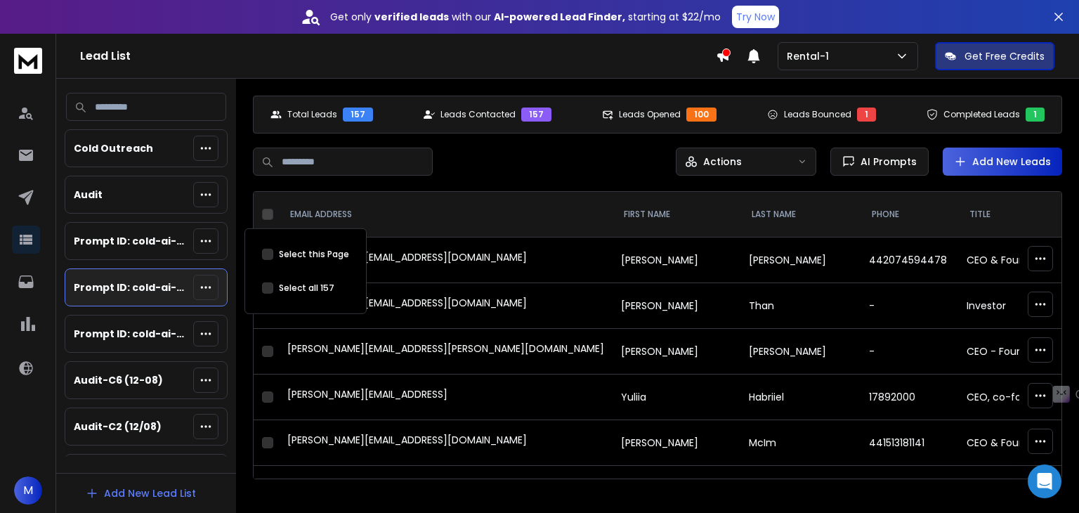
click at [266, 287] on button "Select this Page" at bounding box center [267, 287] width 11 height 11
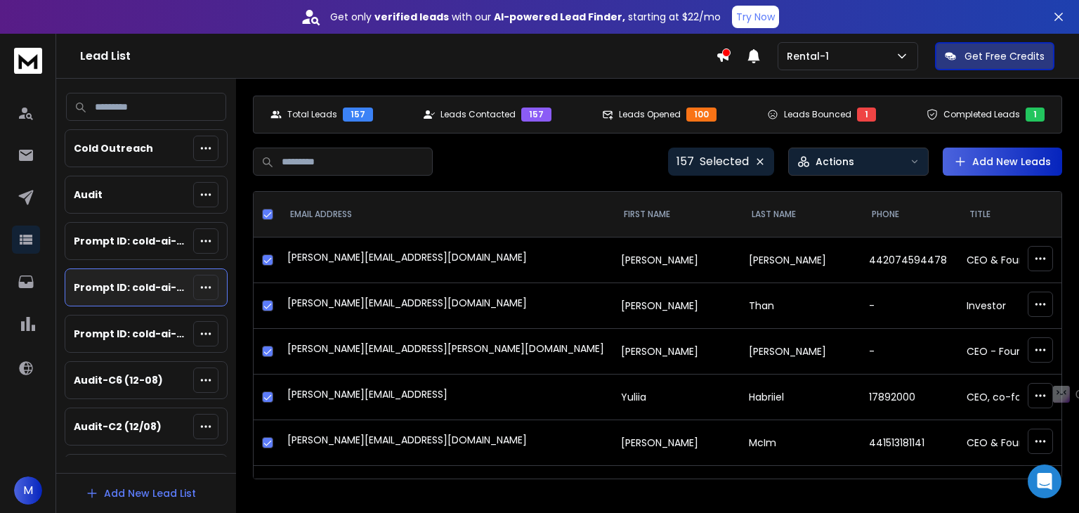
click at [860, 164] on div "Actions" at bounding box center [850, 162] width 107 height 14
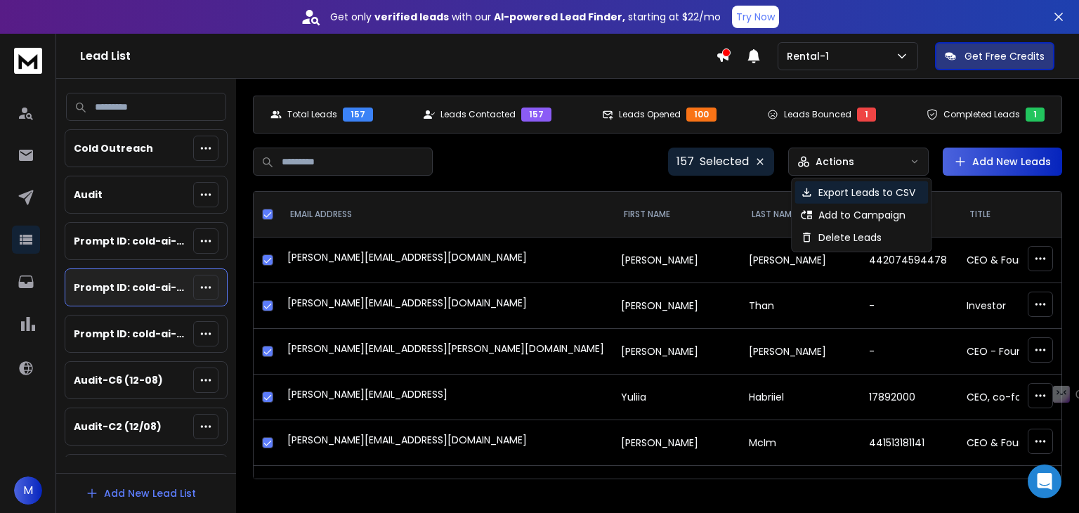
click at [851, 190] on p "Export Leads to CSV" at bounding box center [866, 192] width 97 height 14
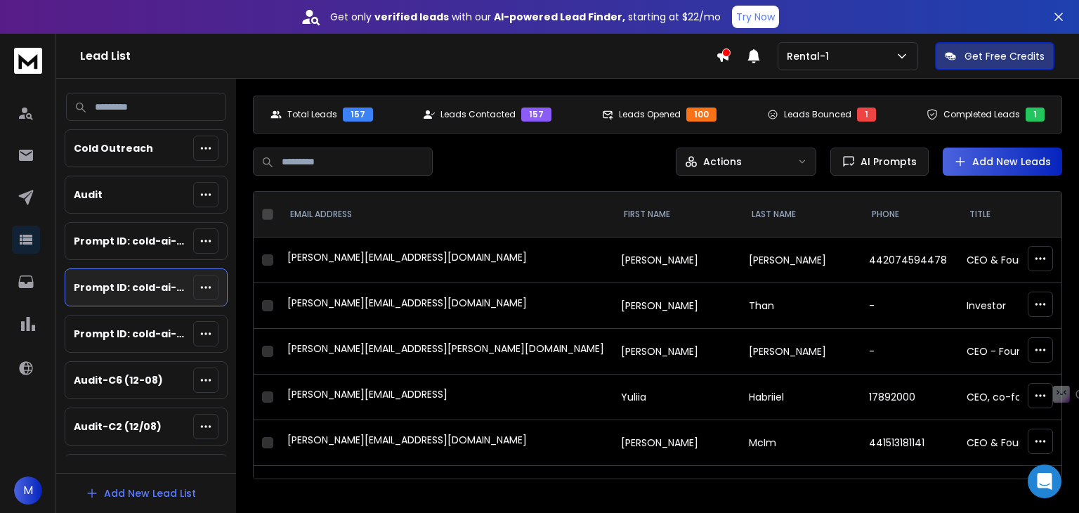
click at [199, 285] on icon "button" at bounding box center [205, 287] width 13 height 13
click at [179, 313] on p "Edit List Name" at bounding box center [164, 315] width 68 height 14
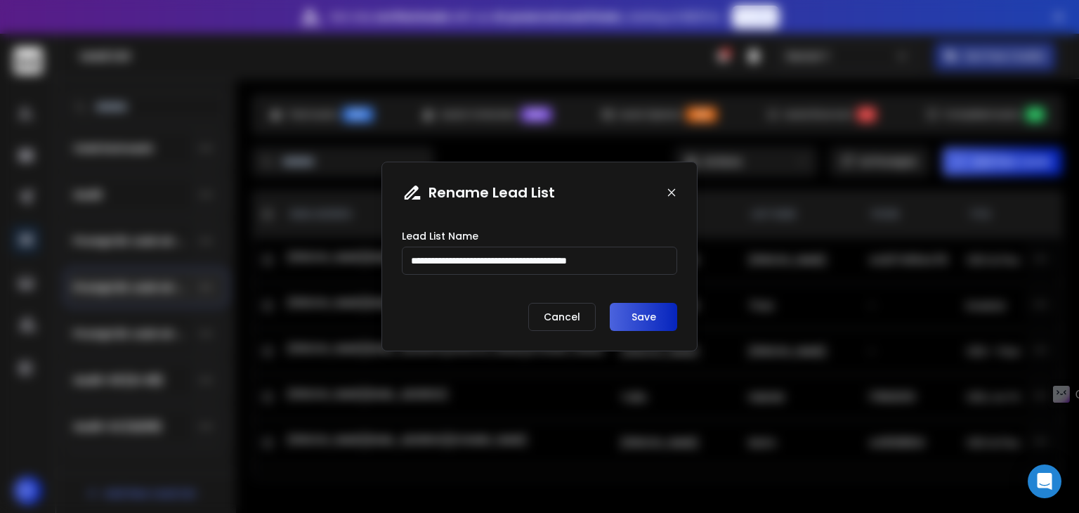
click at [532, 264] on input "**********" at bounding box center [539, 261] width 275 height 28
click at [555, 318] on p "Cancel" at bounding box center [561, 317] width 67 height 28
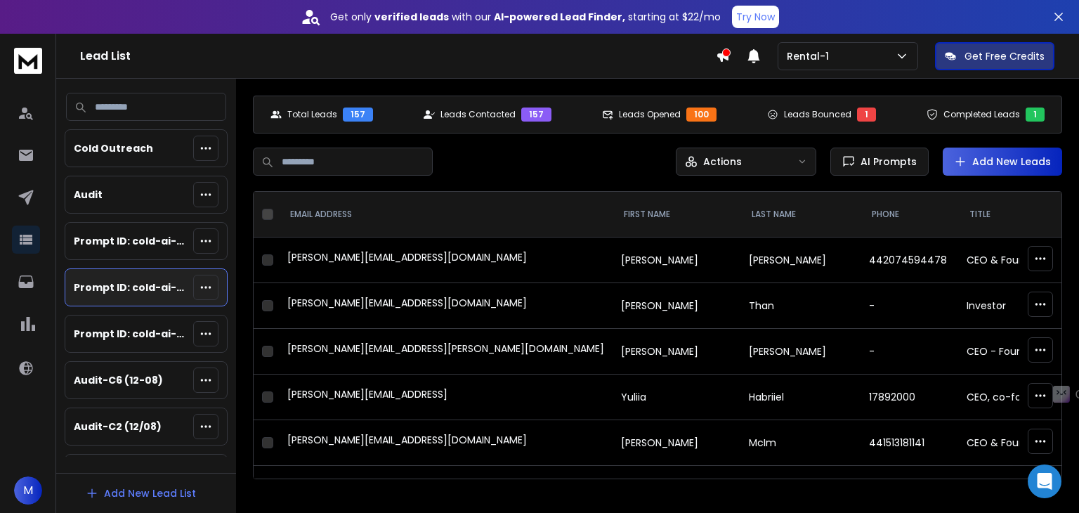
click at [124, 235] on p "Prompt ID: cold-ai-reply-b5 (cold outreach)" at bounding box center [131, 241] width 114 height 14
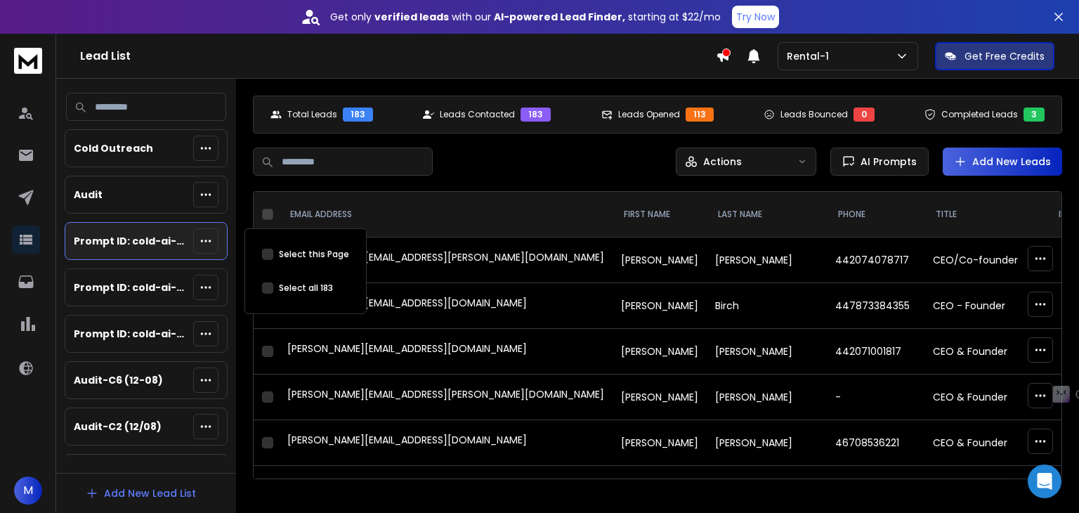
click at [267, 289] on button "Select this Page" at bounding box center [267, 287] width 11 height 11
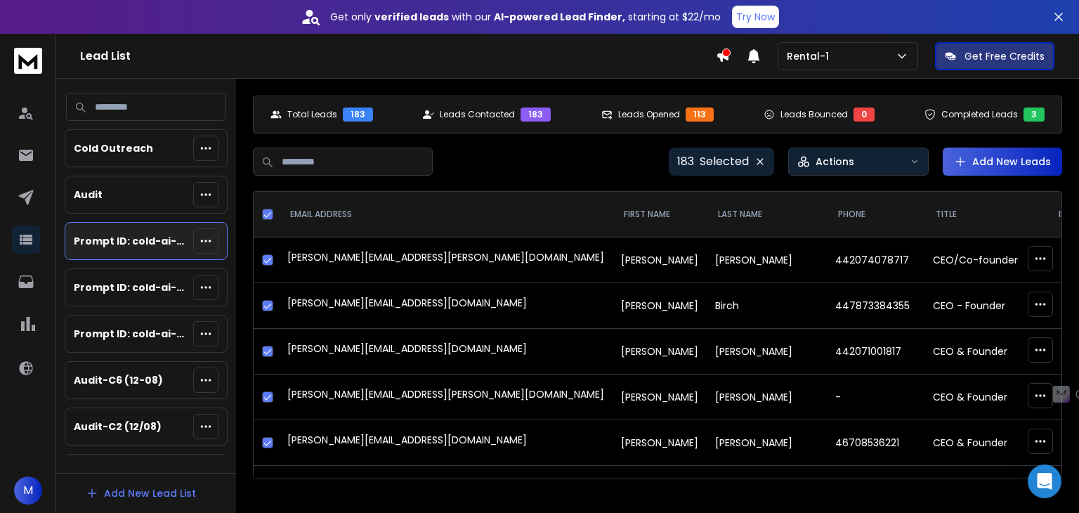
click at [852, 160] on p "Actions" at bounding box center [834, 162] width 39 height 14
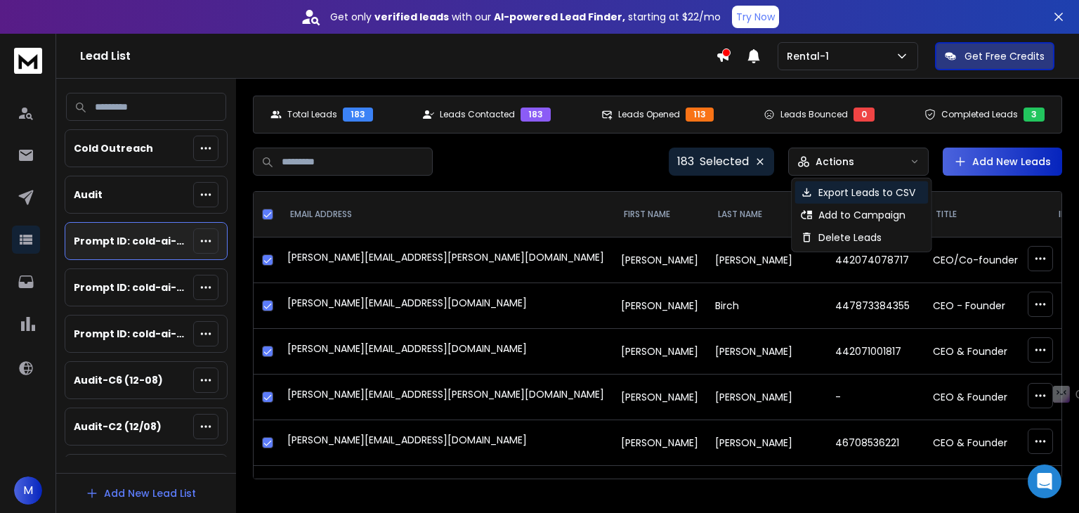
click at [843, 192] on p "Export Leads to CSV" at bounding box center [866, 192] width 97 height 14
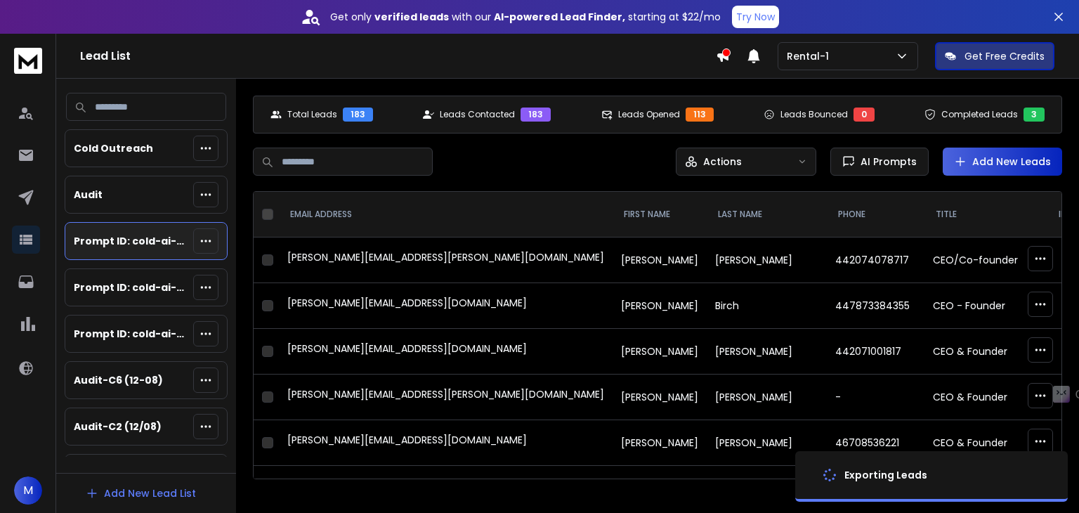
click at [206, 237] on icon "button" at bounding box center [205, 241] width 13 height 13
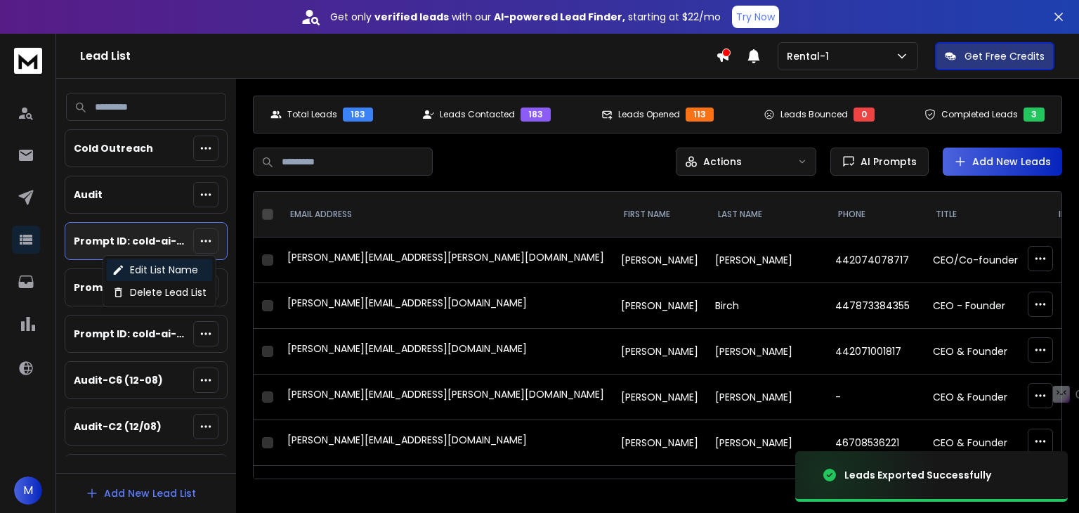
click at [180, 267] on p "Edit List Name" at bounding box center [164, 270] width 68 height 14
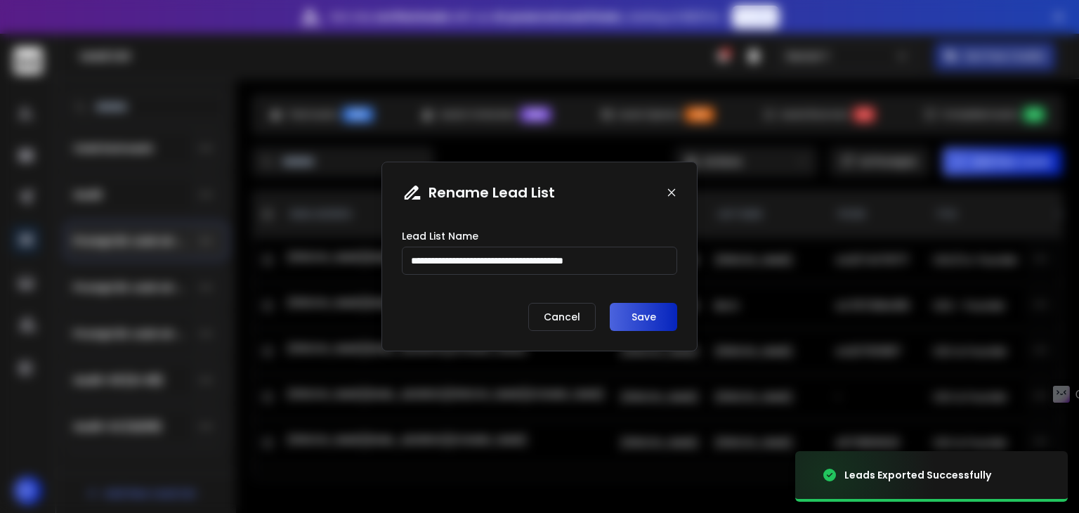
click at [462, 247] on input "**********" at bounding box center [539, 261] width 275 height 28
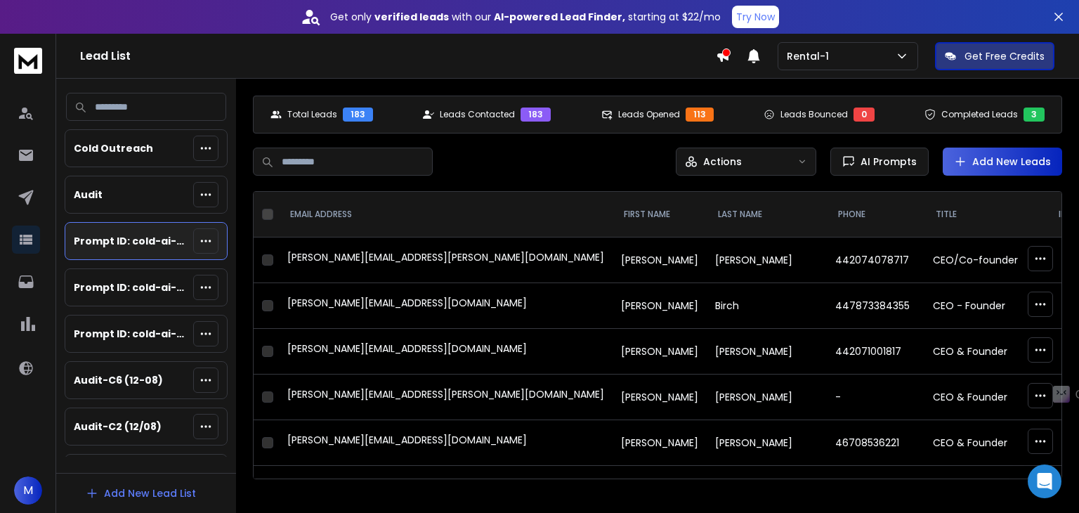
click at [125, 183] on div "Audit" at bounding box center [146, 195] width 163 height 38
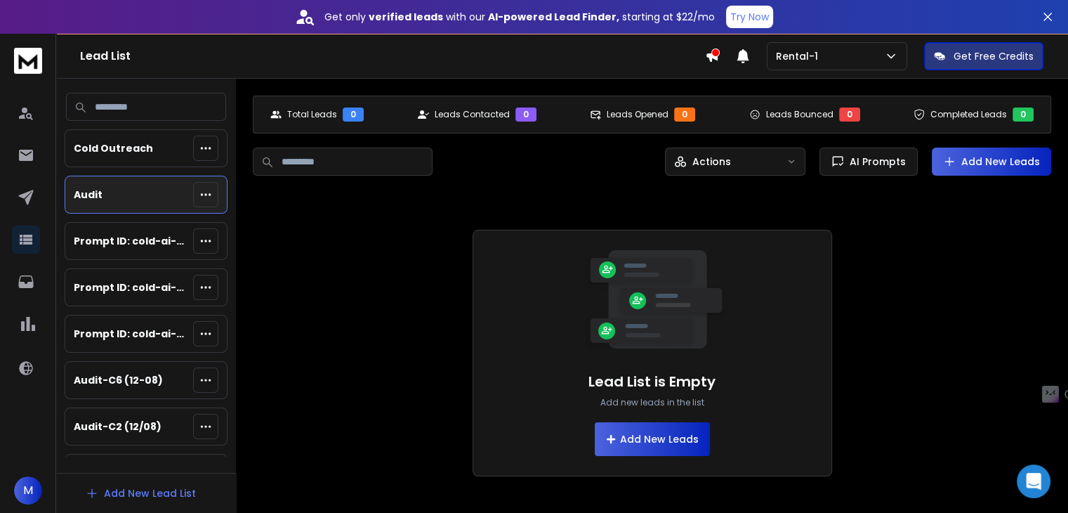
click at [147, 147] on div "Cold Outreach" at bounding box center [146, 148] width 163 height 38
